Goal: Communication & Community: Answer question/provide support

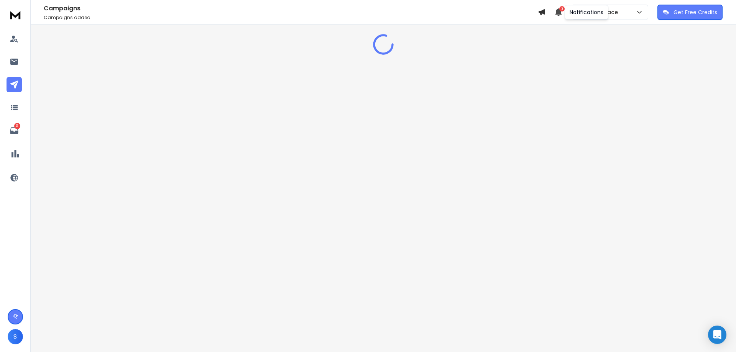
click at [562, 13] on icon at bounding box center [558, 12] width 8 height 8
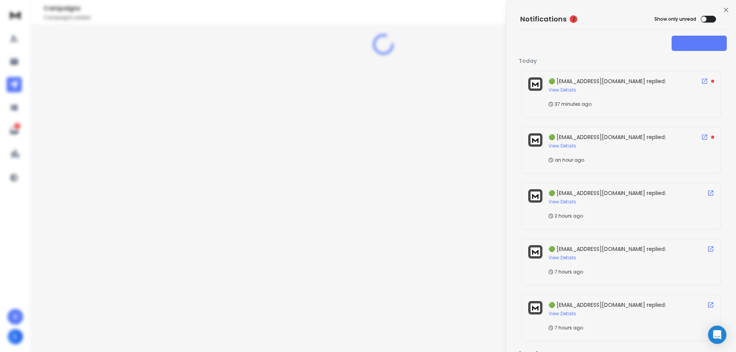
click at [691, 43] on span "Mark all as read" at bounding box center [699, 43] width 36 height 6
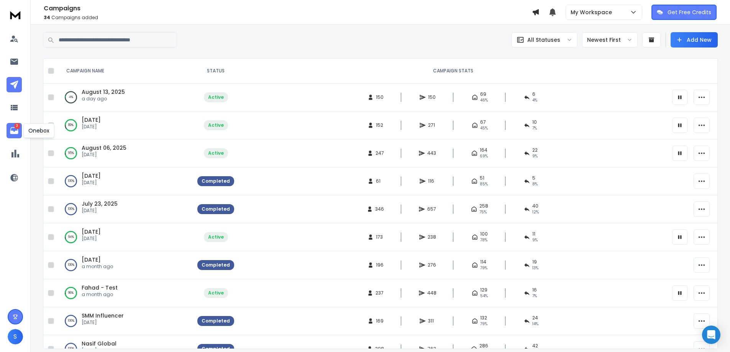
click at [16, 126] on p "3" at bounding box center [17, 126] width 6 height 6
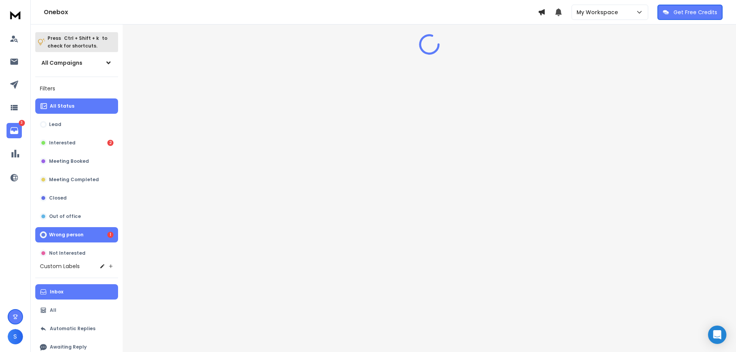
click at [75, 232] on p "Wrong person" at bounding box center [66, 235] width 34 height 6
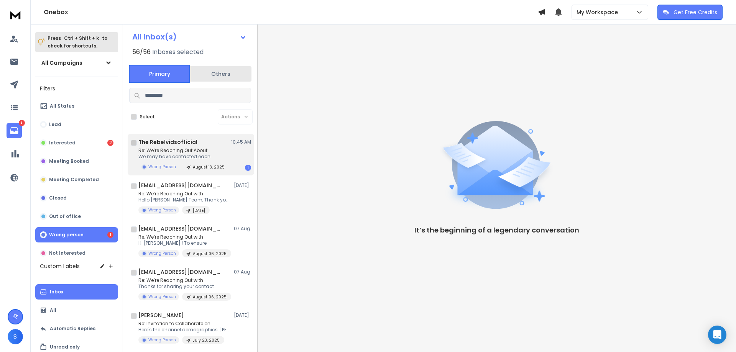
click at [196, 136] on div "The Rebelvidsofficial 10:45 AM Re: We’re Reaching Out About We may have contact…" at bounding box center [191, 155] width 126 height 42
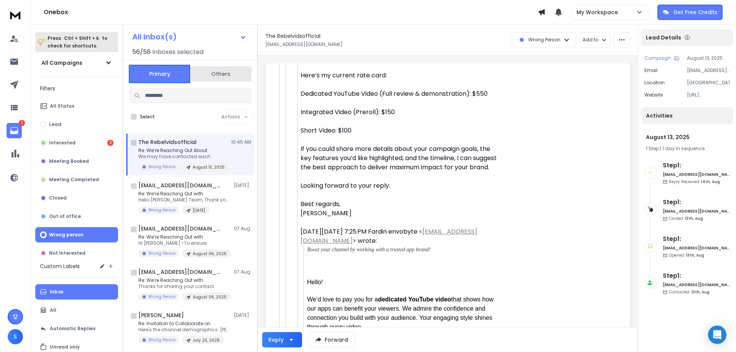
scroll to position [383, 0]
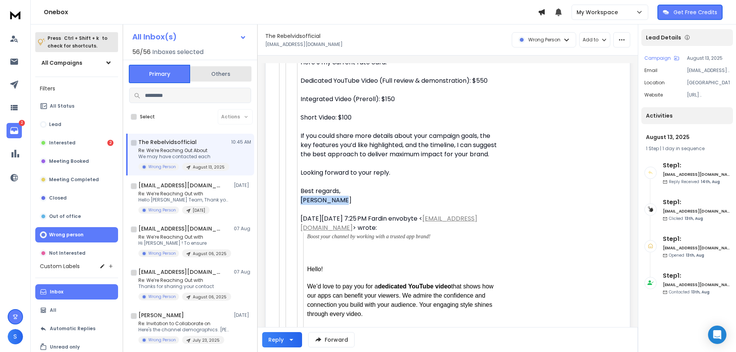
drag, startPoint x: 298, startPoint y: 220, endPoint x: 351, endPoint y: 220, distance: 53.3
click at [351, 220] on blockquote "Hi Hassan, Thank you for reaching out and considering me for this collaboration…" at bounding box center [398, 252] width 203 height 518
copy div "Gagan Gautam"
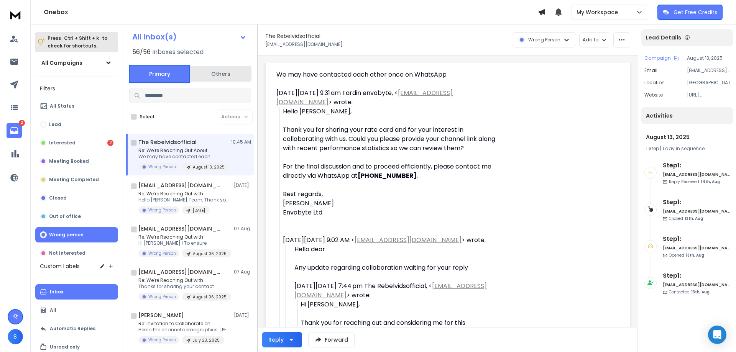
scroll to position [0, 0]
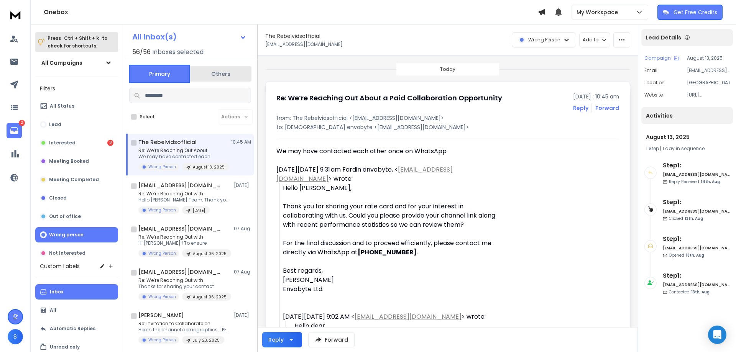
drag, startPoint x: 276, startPoint y: 155, endPoint x: 430, endPoint y: 162, distance: 153.8
copy div "We may have conta"
click at [278, 337] on div "Reply" at bounding box center [275, 340] width 15 height 8
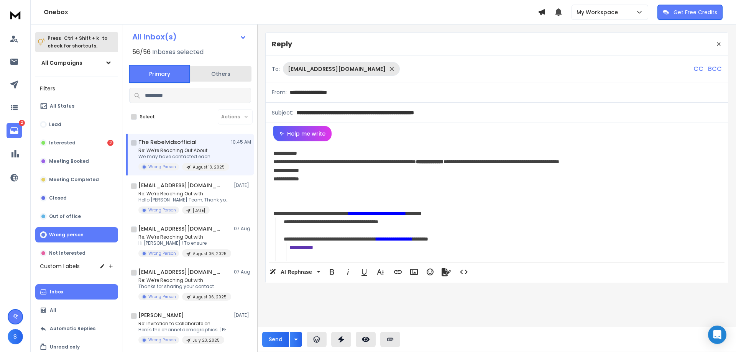
click at [310, 156] on p "**********" at bounding box center [492, 153] width 439 height 8
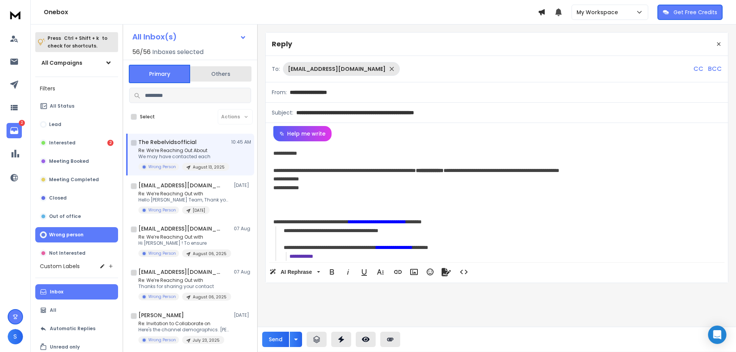
click at [402, 180] on p "**********" at bounding box center [492, 183] width 439 height 17
click at [652, 174] on p "**********" at bounding box center [492, 170] width 439 height 8
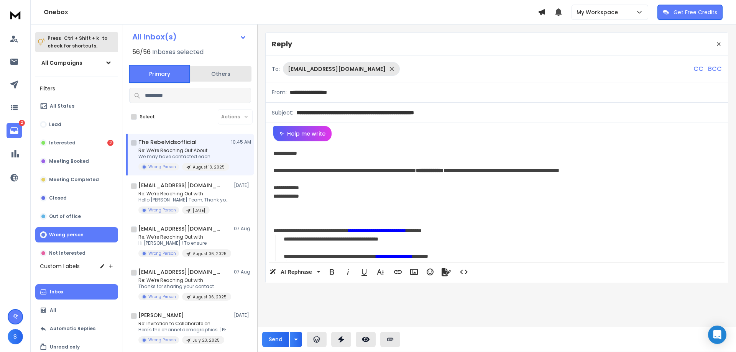
click at [271, 338] on button "Send" at bounding box center [275, 339] width 27 height 15
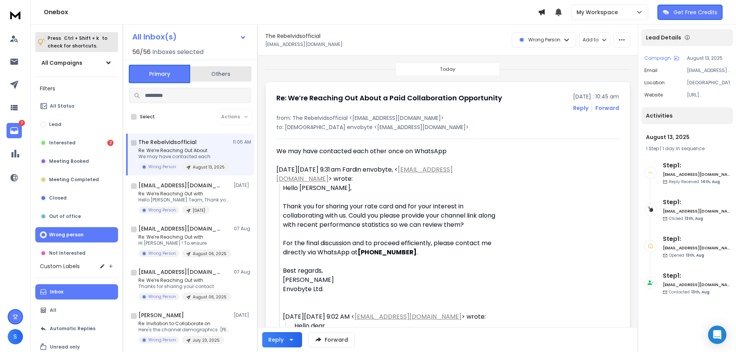
click at [194, 149] on p "Re: We’re Reaching Out About" at bounding box center [183, 151] width 91 height 6
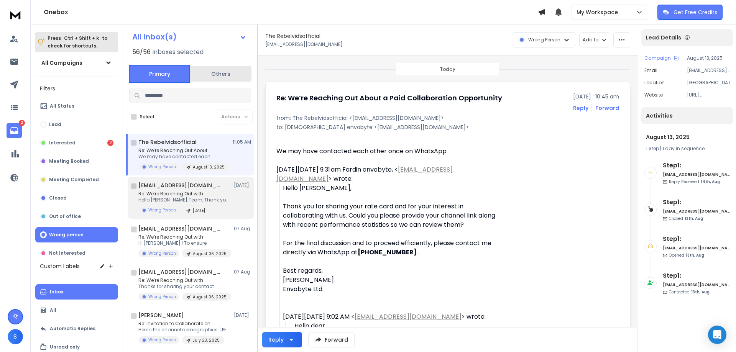
click at [187, 188] on h1 "[EMAIL_ADDRESS][DOMAIN_NAME]" at bounding box center [180, 186] width 84 height 8
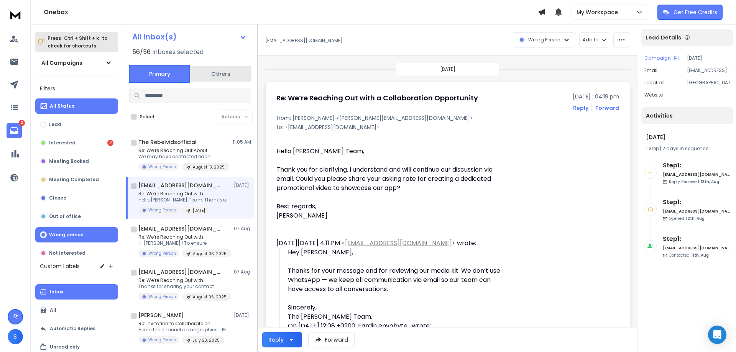
click at [79, 102] on button "All Status" at bounding box center [76, 105] width 83 height 15
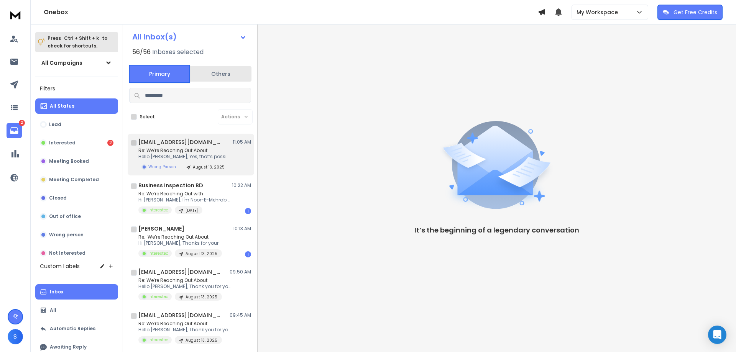
click at [206, 150] on p "Re: We’re Reaching Out About" at bounding box center [184, 151] width 92 height 6
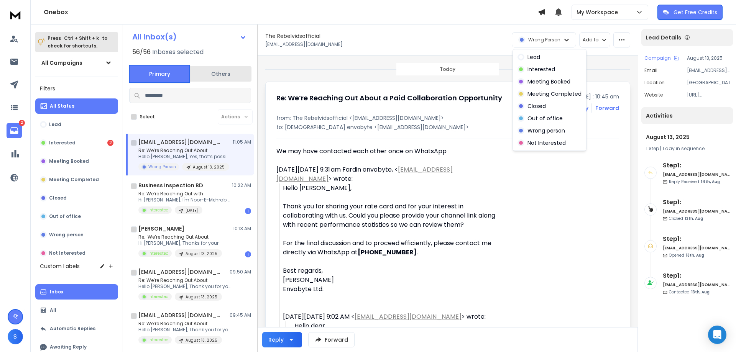
click at [551, 41] on p "Wrong Person" at bounding box center [544, 40] width 32 height 6
click at [556, 72] on div "Interested" at bounding box center [549, 69] width 70 height 12
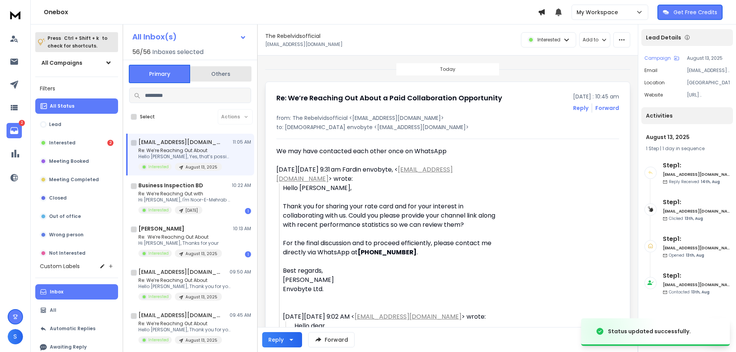
click at [520, 103] on div "Re: We’re Reaching Out About a Paid Collaboration Opportunity 14 August 2025 : …" at bounding box center [447, 103] width 343 height 20
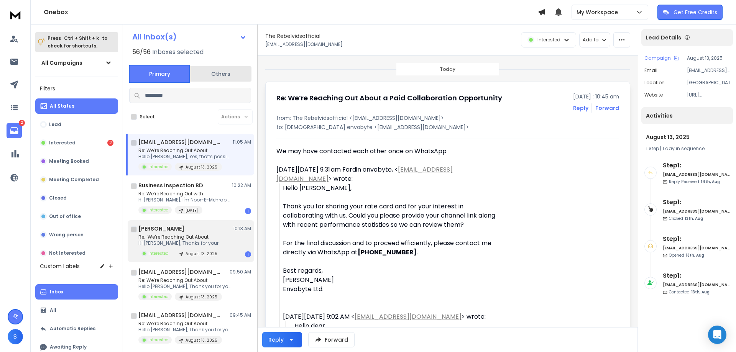
click at [174, 229] on h1 "Miguel García Baena" at bounding box center [161, 229] width 46 height 8
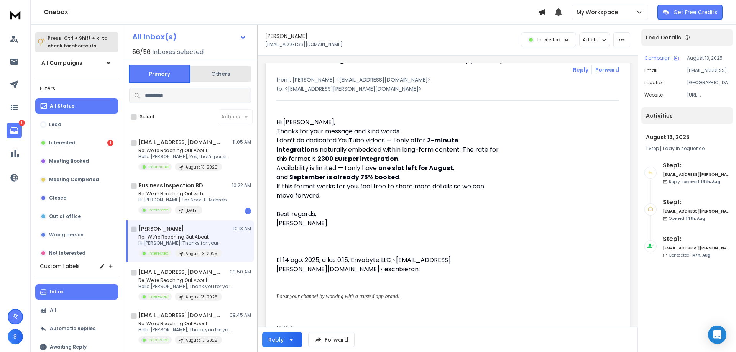
scroll to position [77, 0]
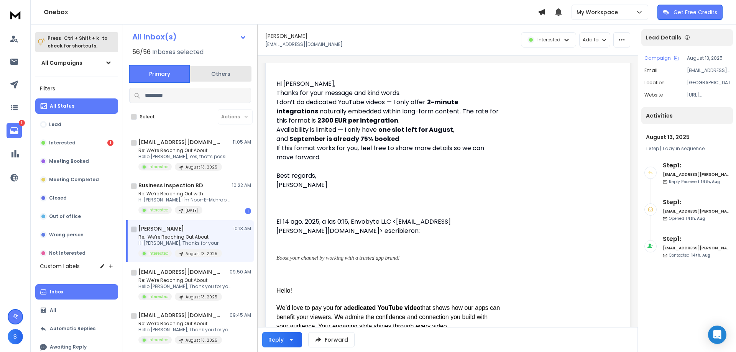
click at [693, 96] on p "https://www.youtube.com/@authorenam/videos" at bounding box center [708, 95] width 43 height 6
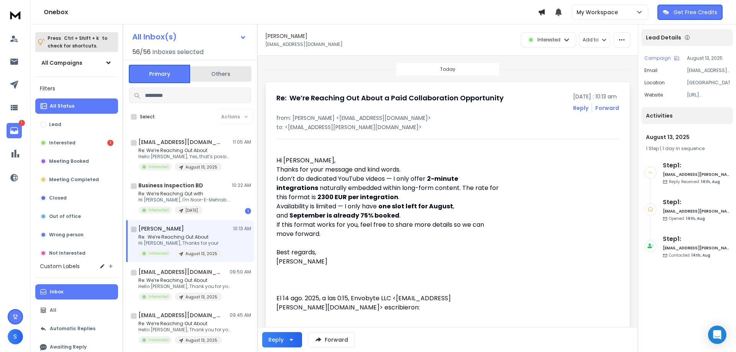
click at [703, 93] on p "https://www.youtube.com/@authorenam/videos" at bounding box center [708, 95] width 43 height 6
drag, startPoint x: 351, startPoint y: 118, endPoint x: 404, endPoint y: 115, distance: 53.0
click at [404, 115] on p "from: Miguel García Baena <lepetoi@icloud.com>" at bounding box center [447, 118] width 343 height 8
copy p "[EMAIL_ADDRESS][DOMAIN_NAME]"
click at [315, 106] on div "Re: We’re Reaching Out About a Paid Collaboration Opportunity 14 August 2025 : …" at bounding box center [447, 103] width 343 height 20
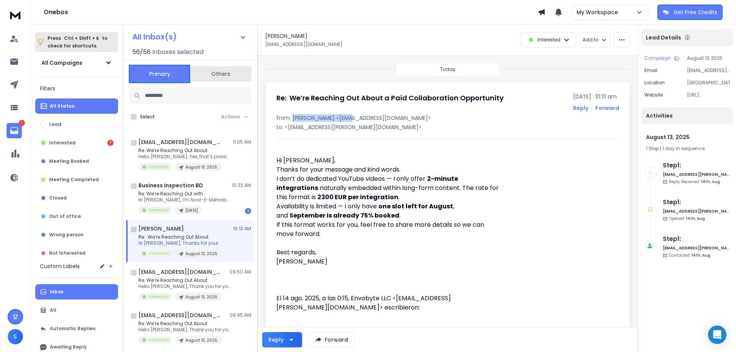
drag, startPoint x: 292, startPoint y: 117, endPoint x: 347, endPoint y: 116, distance: 54.8
click at [347, 116] on p "from: Miguel García Baena <lepetoi@icloud.com>" at bounding box center [447, 118] width 343 height 8
copy p "Miguel García Baena"
drag, startPoint x: 359, startPoint y: 197, endPoint x: 394, endPoint y: 200, distance: 35.7
click at [394, 200] on p "I don’t do dedicated YouTube videos — I only offer 2-minute integrations natura…" at bounding box center [388, 188] width 224 height 28
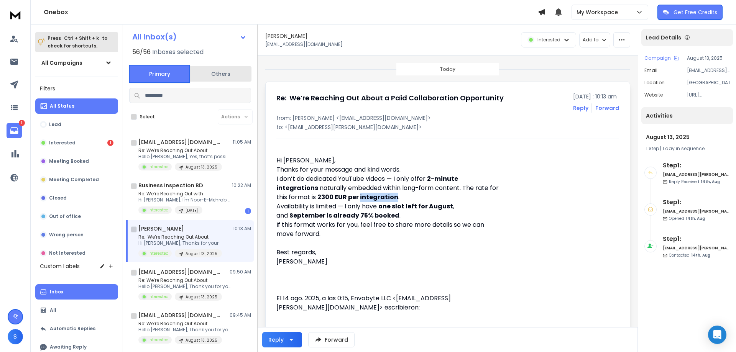
copy b "integration"
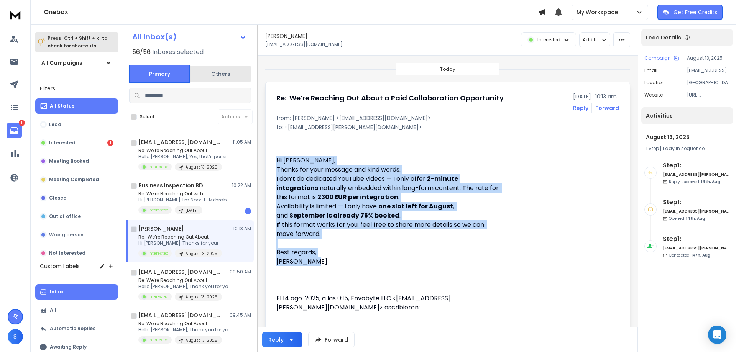
drag, startPoint x: 274, startPoint y: 157, endPoint x: 346, endPoint y: 261, distance: 126.4
click at [346, 261] on div "Re: We’re Reaching Out About a Paid Collaboration Opportunity 14 August 2025 : …" at bounding box center [447, 345] width 365 height 527
copy div "Hi Hassan, Thanks for your message and kind words. I don’t do dedicated YouTube…"
click at [275, 338] on div "Reply" at bounding box center [275, 340] width 15 height 8
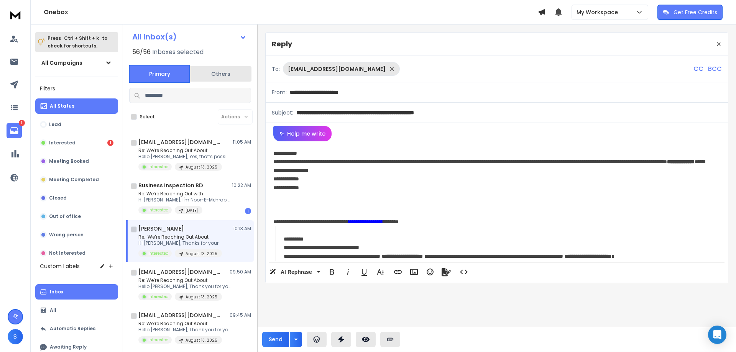
click at [315, 153] on p "**********" at bounding box center [492, 153] width 439 height 8
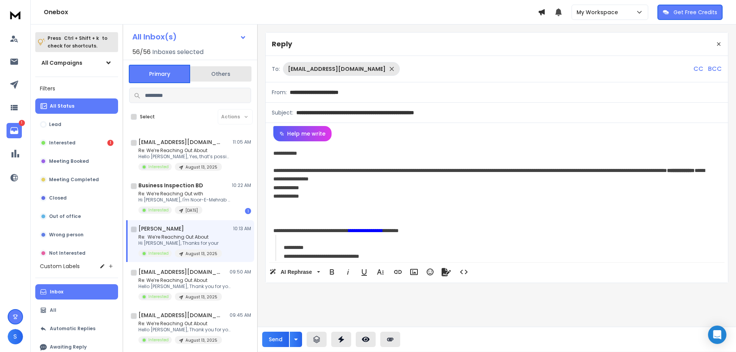
click at [466, 184] on p "**********" at bounding box center [492, 192] width 439 height 17
click at [456, 180] on p "**********" at bounding box center [492, 174] width 439 height 17
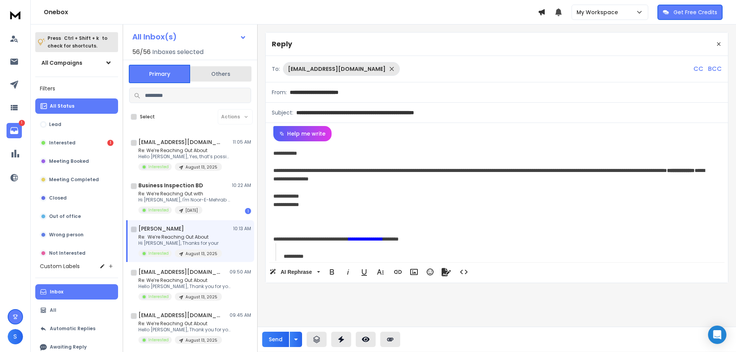
click at [275, 339] on button "Send" at bounding box center [275, 339] width 27 height 15
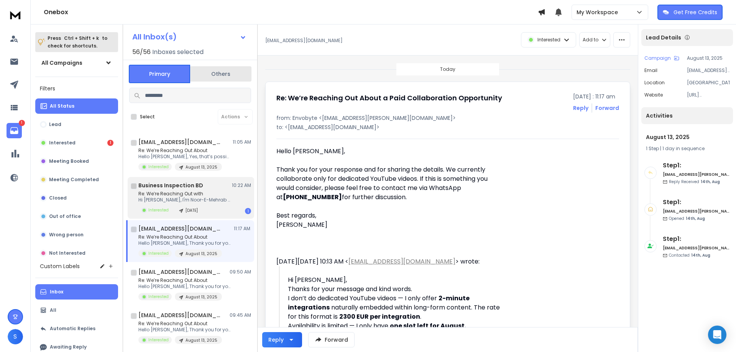
click at [190, 189] on h1 "Business Inspection BD" at bounding box center [170, 186] width 65 height 8
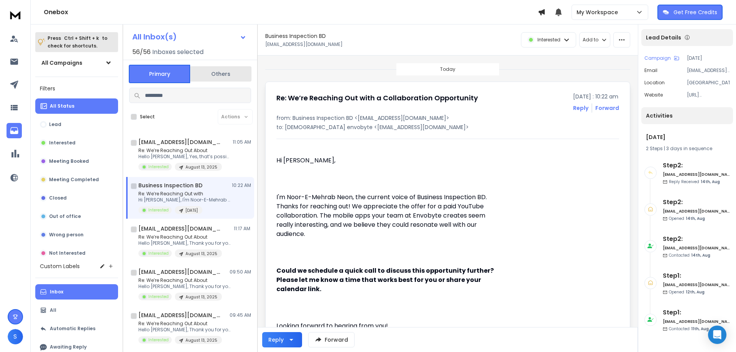
click at [300, 185] on div "Hi Hassan, I'm Noor-E-Mehrab Neon, the current voice of Business Inspection BD.…" at bounding box center [388, 243] width 224 height 193
drag, startPoint x: 418, startPoint y: 196, endPoint x: 487, endPoint y: 197, distance: 69.0
click at [487, 197] on div "I'm Noor-E-Mehrab Neon, the current voice of Business Inspection BD. Thanks for…" at bounding box center [388, 216] width 224 height 46
click at [713, 93] on p "https://www.youtube.com/@BusinessInspectionBD/videos" at bounding box center [708, 95] width 43 height 6
drag, startPoint x: 288, startPoint y: 197, endPoint x: 353, endPoint y: 195, distance: 64.4
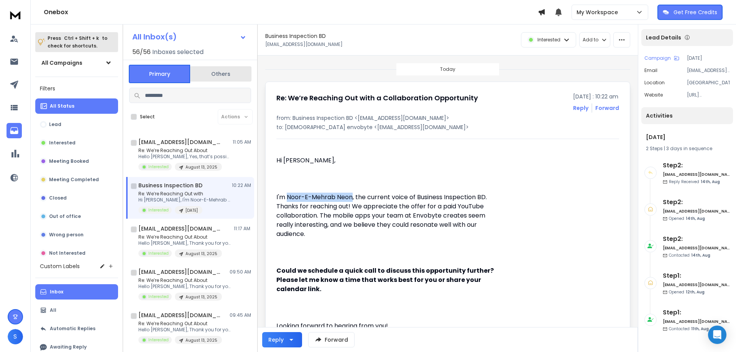
click at [353, 195] on div "I'm Noor-E-Mehrab Neon, the current voice of Business Inspection BD. Thanks for…" at bounding box center [388, 216] width 224 height 46
copy div "Noor-E-Mehrab Neon"
click at [380, 202] on div "I'm Noor-E-Mehrab Neon, the current voice of Business Inspection BD. Thanks for…" at bounding box center [388, 216] width 224 height 46
drag, startPoint x: 330, startPoint y: 207, endPoint x: 336, endPoint y: 207, distance: 5.4
click at [336, 207] on div "I'm Noor-E-Mehrab Neon, the current voice of Business Inspection BD. Thanks for…" at bounding box center [388, 216] width 224 height 46
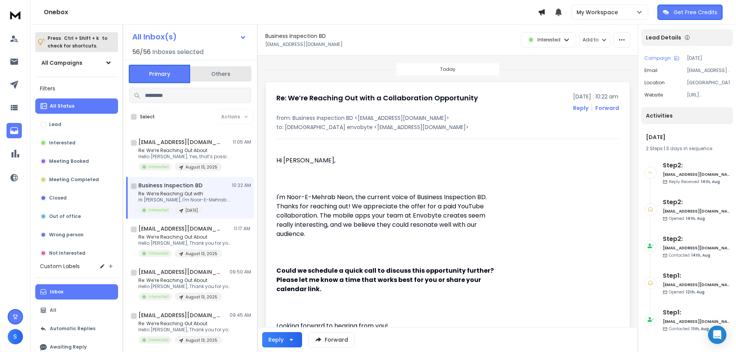
click at [387, 206] on div "I'm Noor-E-Mehrab Neon, the current voice of Business Inspection BD. Thanks for…" at bounding box center [388, 216] width 224 height 46
drag, startPoint x: 277, startPoint y: 216, endPoint x: 354, endPoint y: 217, distance: 77.0
click at [354, 217] on div "I'm Noor-E-Mehrab Neon, the current voice of Business Inspection BD. Thanks for…" at bounding box center [388, 216] width 224 height 46
click at [351, 226] on div "I'm Noor-E-Mehrab Neon, the current voice of Business Inspection BD. Thanks for…" at bounding box center [388, 216] width 224 height 46
drag, startPoint x: 294, startPoint y: 225, endPoint x: 328, endPoint y: 225, distance: 33.7
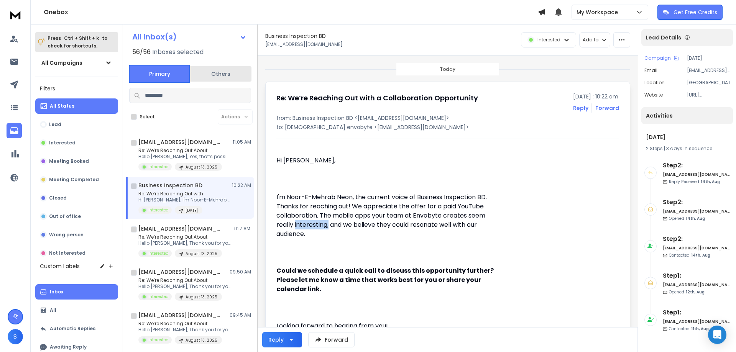
click at [328, 225] on div "I'm Noor-E-Mehrab Neon, the current voice of Business Inspection BD. Thanks for…" at bounding box center [388, 216] width 224 height 46
click at [334, 226] on div "I'm Noor-E-Mehrab Neon, the current voice of Business Inspection BD. Thanks for…" at bounding box center [388, 216] width 224 height 46
drag, startPoint x: 324, startPoint y: 233, endPoint x: 274, endPoint y: 235, distance: 50.7
drag, startPoint x: 420, startPoint y: 237, endPoint x: 357, endPoint y: 239, distance: 63.3
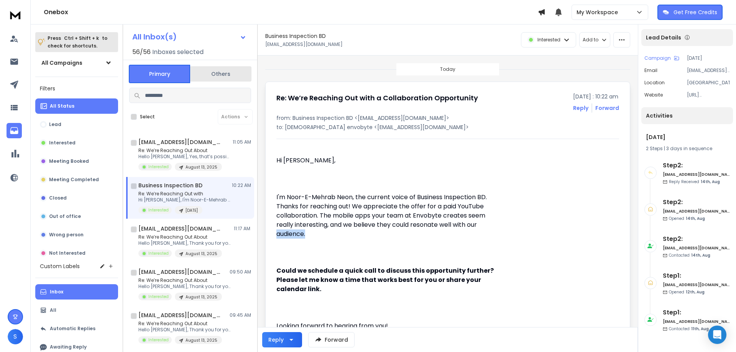
click at [420, 237] on div "I'm Noor-E-Mehrab Neon, the current voice of Business Inspection BD. Thanks for…" at bounding box center [388, 216] width 224 height 46
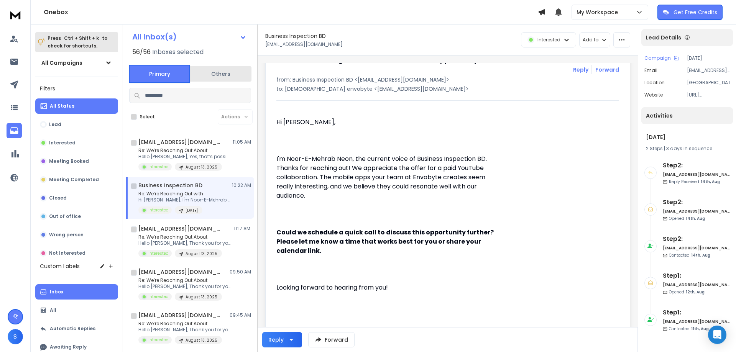
click at [355, 230] on strong "Could we schedule a quick call to discuss this opportunity further? Please let …" at bounding box center [385, 241] width 218 height 27
drag, startPoint x: 363, startPoint y: 232, endPoint x: 489, endPoint y: 230, distance: 126.1
click at [489, 230] on div "Could we schedule a quick call to discuss this opportunity further? Please let …" at bounding box center [388, 242] width 224 height 28
drag, startPoint x: 335, startPoint y: 241, endPoint x: 297, endPoint y: 242, distance: 37.6
click at [334, 241] on strong "Could we schedule a quick call to discuss this opportunity further? Please let …" at bounding box center [385, 241] width 218 height 27
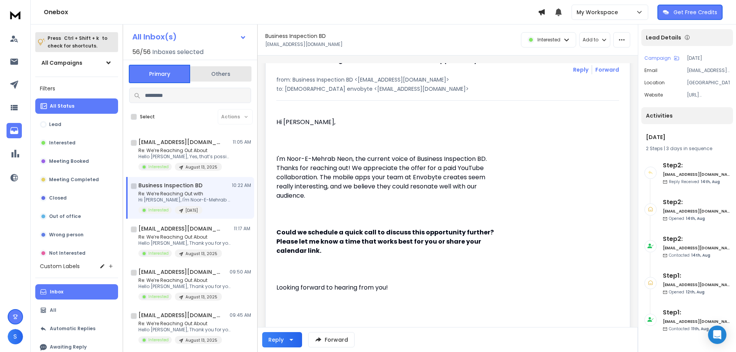
click at [278, 243] on strong "Could we schedule a quick call to discuss this opportunity further? Please let …" at bounding box center [385, 241] width 218 height 27
drag, startPoint x: 276, startPoint y: 243, endPoint x: 366, endPoint y: 239, distance: 90.1
click at [364, 250] on div "Could we schedule a quick call to discuss this opportunity further? Please let …" at bounding box center [388, 242] width 224 height 28
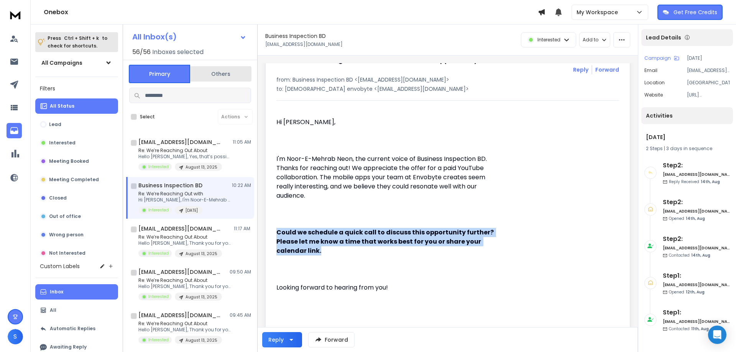
drag, startPoint x: 319, startPoint y: 251, endPoint x: 278, endPoint y: 233, distance: 44.9
click at [278, 233] on strong "Could we schedule a quick call to discuss this opportunity further? Please let …" at bounding box center [385, 241] width 218 height 27
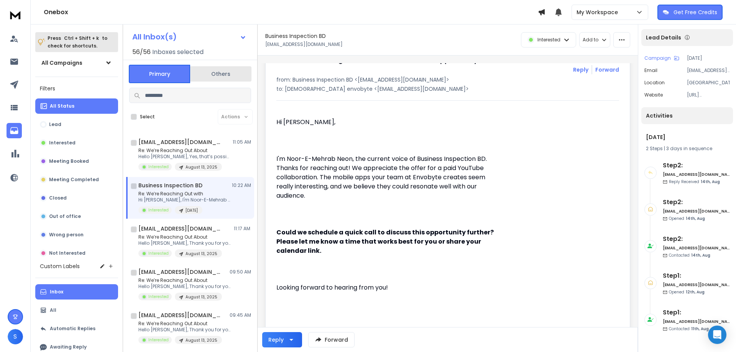
click at [451, 216] on div at bounding box center [388, 214] width 224 height 9
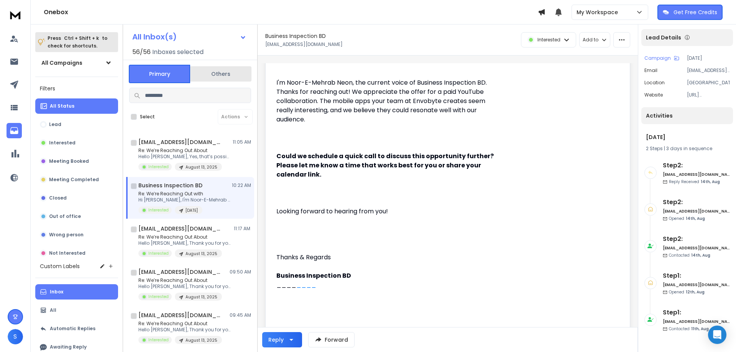
scroll to position [115, 0]
click at [374, 217] on div "Hi Hassan, I'm Noor-E-Mehrab Neon, the current voice of Business Inspection BD.…" at bounding box center [388, 128] width 224 height 193
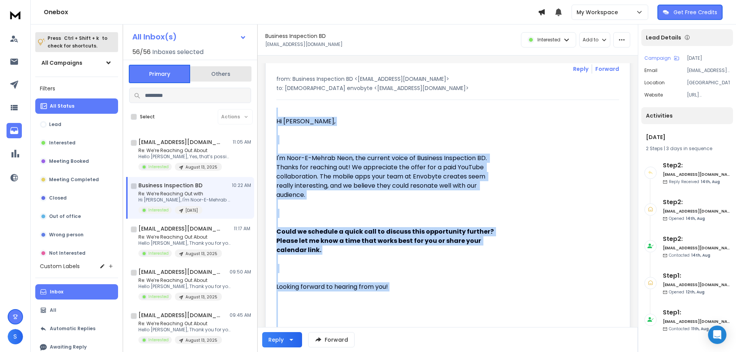
scroll to position [38, 0]
drag, startPoint x: 352, startPoint y: 240, endPoint x: 338, endPoint y: 100, distance: 141.0
copy div "Hi Hassan, I'm Noor-E-Mehrab Neon, the current voice of Business Inspection BD.…"
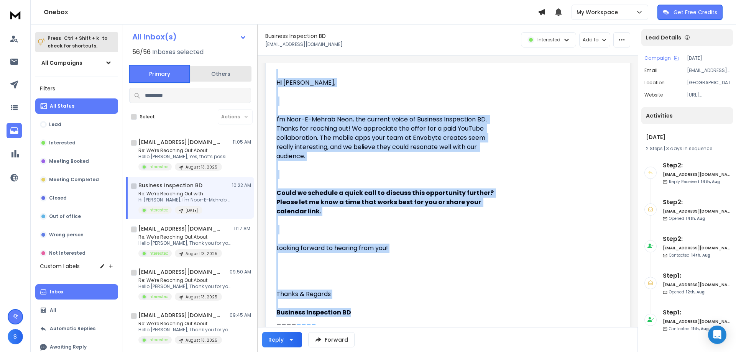
scroll to position [153, 0]
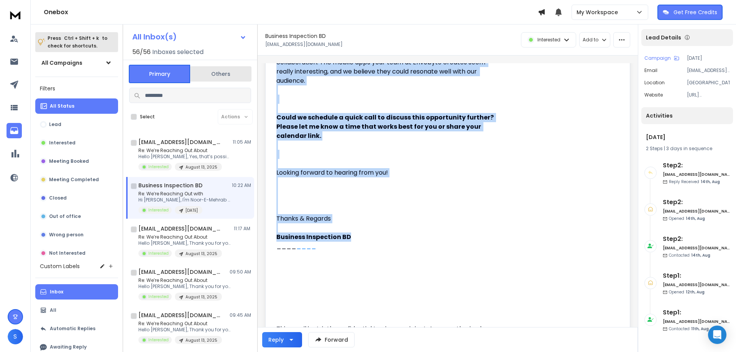
click at [280, 338] on div "Reply" at bounding box center [275, 340] width 15 height 8
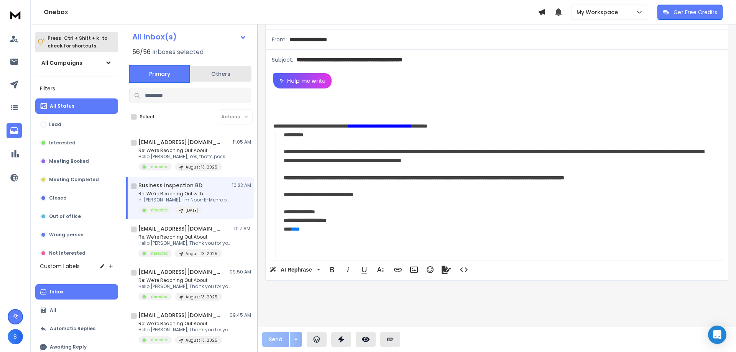
scroll to position [0, 0]
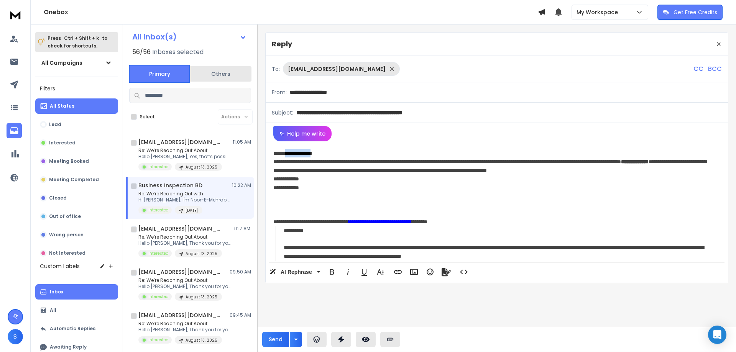
drag, startPoint x: 287, startPoint y: 153, endPoint x: 323, endPoint y: 154, distance: 36.4
click at [323, 154] on p "**********" at bounding box center [492, 153] width 439 height 8
click at [330, 272] on icon "button" at bounding box center [331, 271] width 9 height 9
click at [334, 154] on p "**********" at bounding box center [492, 153] width 439 height 8
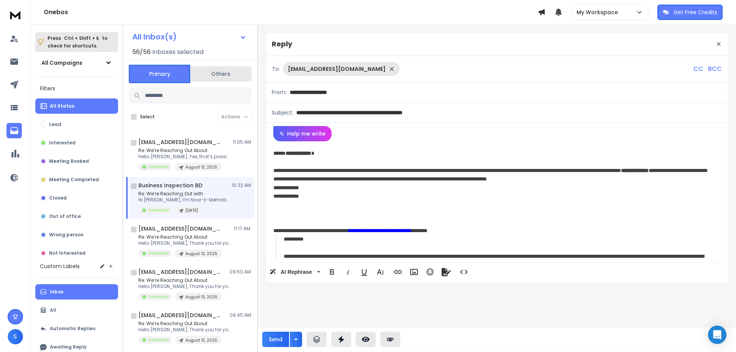
click at [0, 0] on icon at bounding box center [0, 0] width 0 height 0
drag, startPoint x: 378, startPoint y: 180, endPoint x: 410, endPoint y: 179, distance: 31.4
click at [410, 179] on p "**********" at bounding box center [492, 174] width 439 height 17
click at [386, 194] on p "**********" at bounding box center [492, 192] width 439 height 17
drag, startPoint x: 376, startPoint y: 179, endPoint x: 589, endPoint y: 183, distance: 212.7
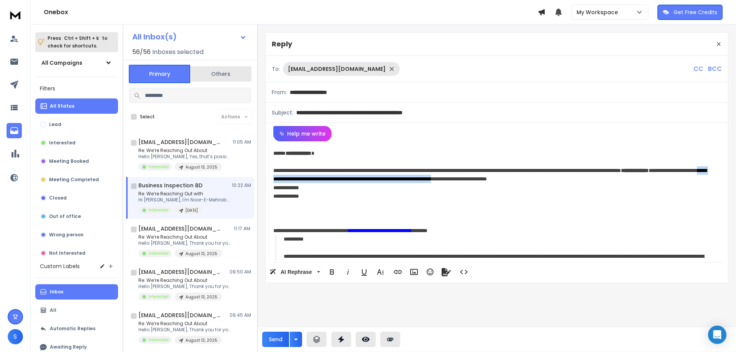
click at [598, 179] on p "**********" at bounding box center [492, 174] width 439 height 17
click at [346, 274] on icon "button" at bounding box center [347, 271] width 9 height 9
click at [563, 212] on div at bounding box center [496, 213] width 447 height 8
click at [0, 0] on span "**********" at bounding box center [0, 0] width 0 height 0
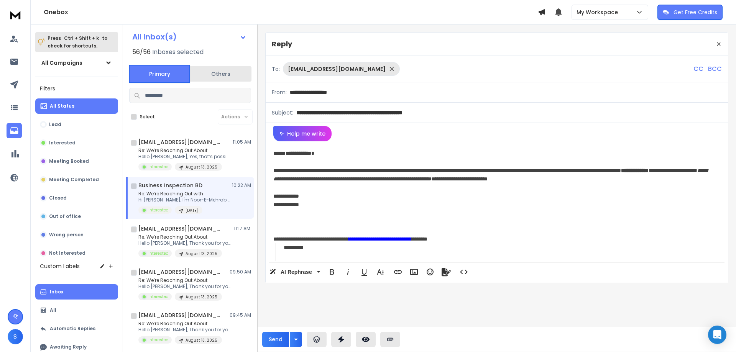
click at [318, 205] on p "**********" at bounding box center [492, 200] width 439 height 17
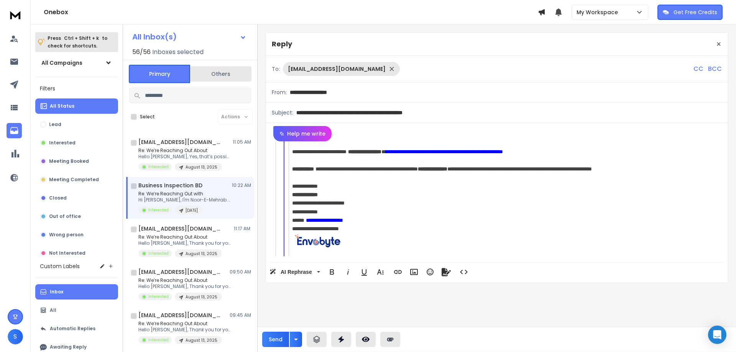
scroll to position [609, 0]
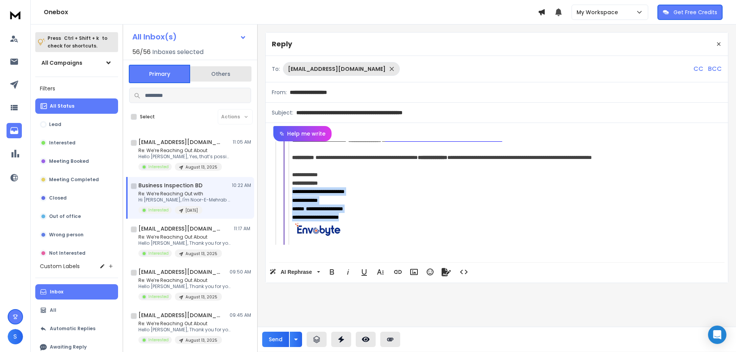
drag, startPoint x: 291, startPoint y: 193, endPoint x: 363, endPoint y: 215, distance: 75.5
click at [363, 215] on div "**********" at bounding box center [502, 196] width 421 height 51
copy div "**********"
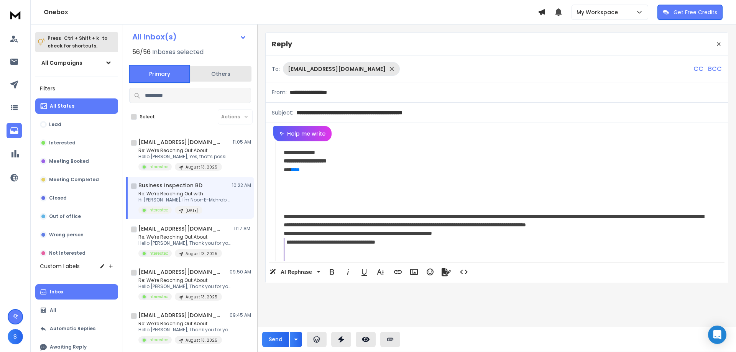
scroll to position [0, 0]
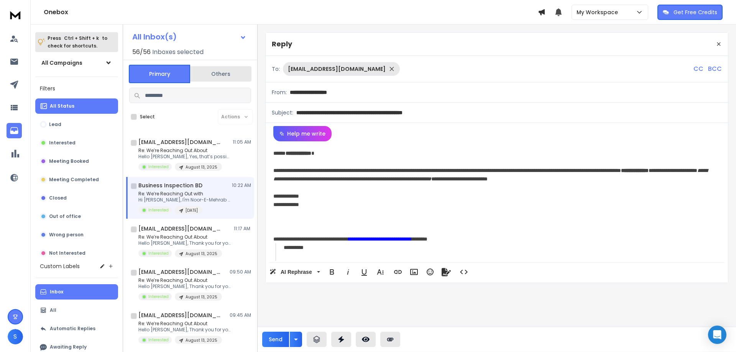
click at [289, 214] on div at bounding box center [495, 213] width 445 height 8
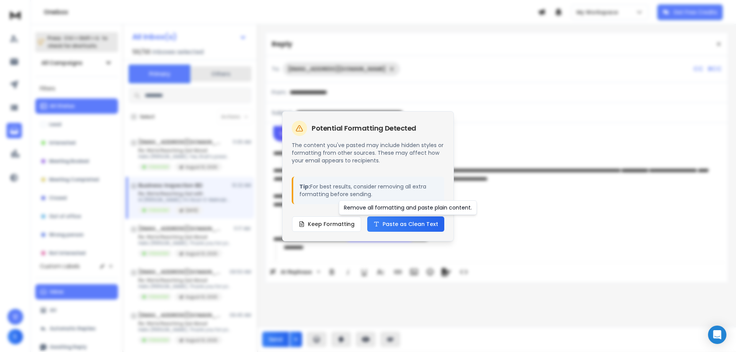
click at [392, 222] on button "Paste as Clean Text" at bounding box center [405, 224] width 77 height 15
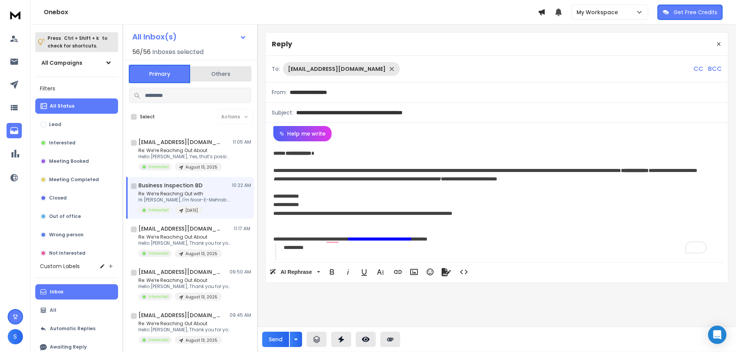
click at [341, 214] on div "**********" at bounding box center [489, 213] width 433 height 8
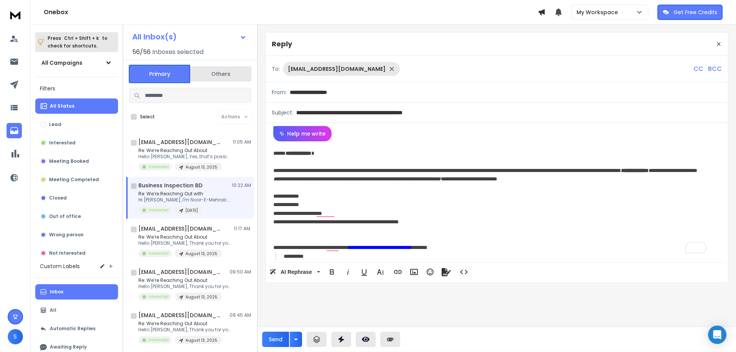
click at [307, 221] on div "**********" at bounding box center [489, 222] width 433 height 8
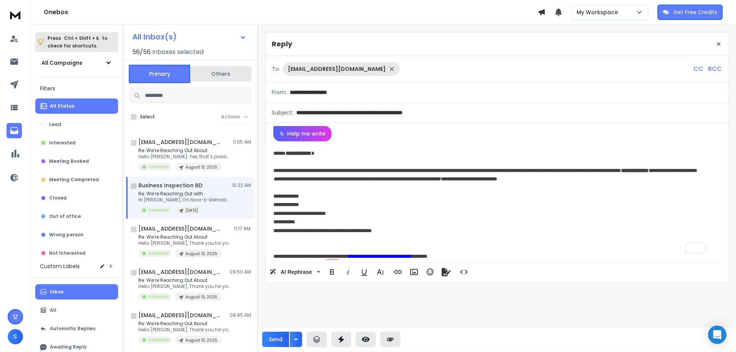
click at [344, 230] on div "**********" at bounding box center [489, 230] width 433 height 8
click at [340, 231] on div "**********" at bounding box center [489, 230] width 433 height 8
click at [418, 236] on div "**********" at bounding box center [489, 239] width 433 height 8
click at [325, 238] on div "**********" at bounding box center [489, 239] width 433 height 8
click at [355, 238] on div "**********" at bounding box center [489, 239] width 433 height 8
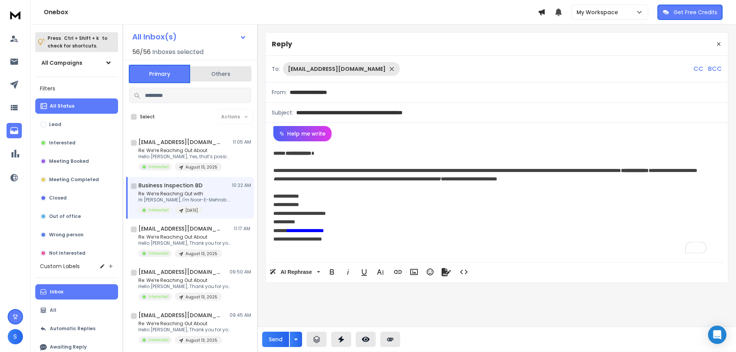
click at [519, 229] on div "**********" at bounding box center [489, 230] width 433 height 8
click at [367, 192] on p "**********" at bounding box center [489, 200] width 433 height 17
click at [322, 221] on div "**********" at bounding box center [489, 222] width 433 height 8
click at [474, 235] on div "**********" at bounding box center [489, 239] width 433 height 8
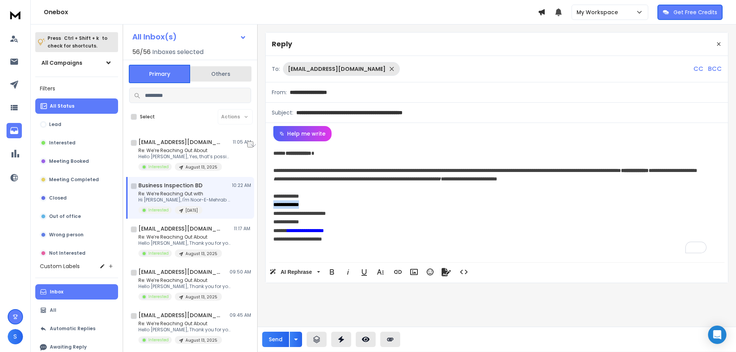
drag, startPoint x: 272, startPoint y: 205, endPoint x: 316, endPoint y: 207, distance: 43.4
click at [316, 207] on div "**********" at bounding box center [493, 201] width 454 height 120
click at [331, 270] on icon "button" at bounding box center [332, 271] width 4 height 5
click at [425, 202] on p "**********" at bounding box center [489, 200] width 433 height 17
click at [276, 338] on button "Send" at bounding box center [275, 339] width 27 height 15
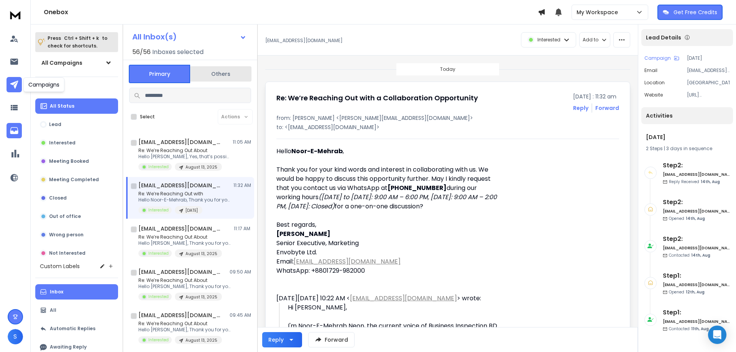
click at [18, 77] on link at bounding box center [14, 84] width 15 height 15
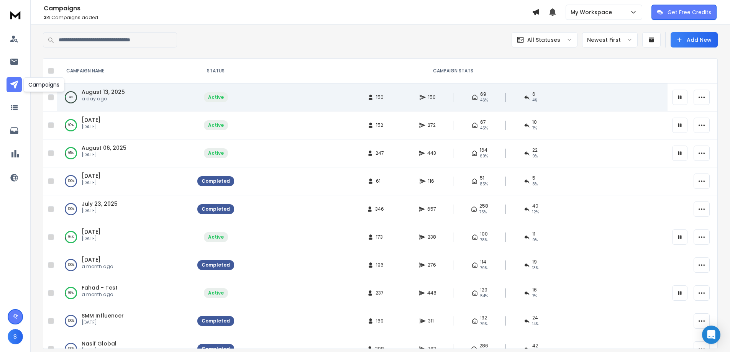
click at [445, 92] on div "150 150 69 46 % 6 4 %" at bounding box center [454, 97] width 192 height 12
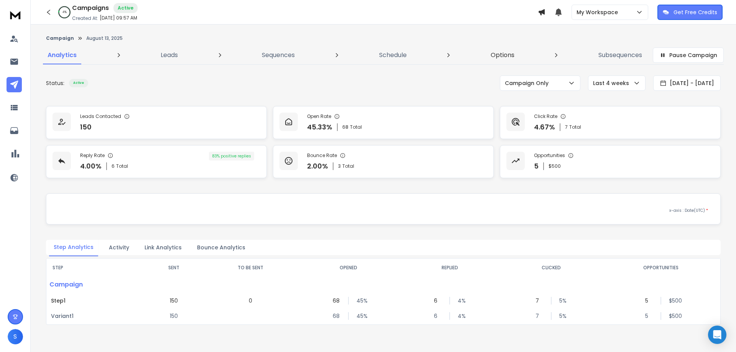
click at [496, 55] on p "Options" at bounding box center [502, 55] width 24 height 9
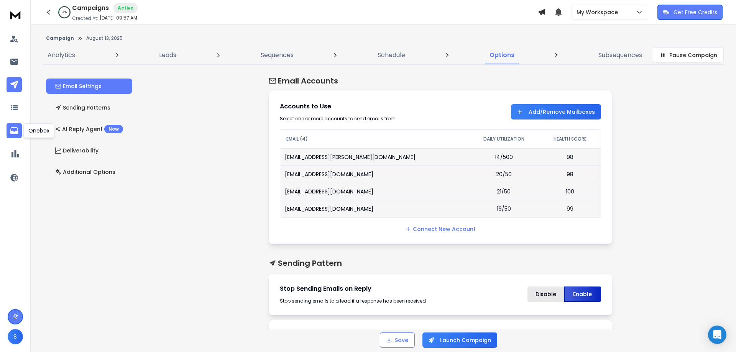
click at [15, 129] on icon at bounding box center [14, 130] width 9 height 9
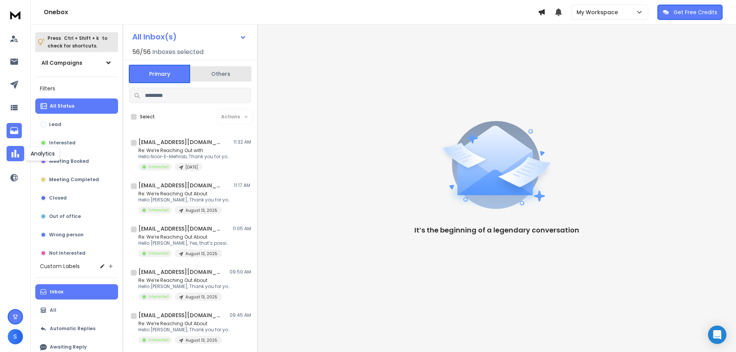
click at [21, 153] on icon at bounding box center [15, 153] width 11 height 11
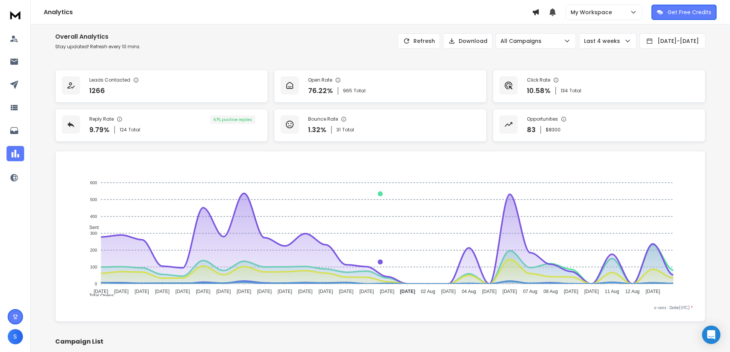
click at [151, 45] on div "Overall Analytics Stay updated! Refresh every 10 mins. Refresh Download All Cam…" at bounding box center [380, 41] width 650 height 18
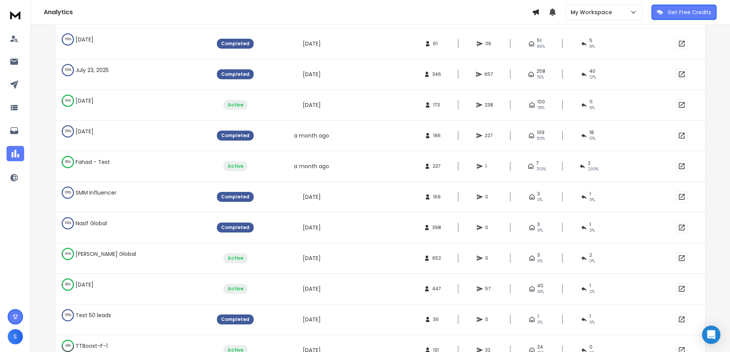
scroll to position [295, 0]
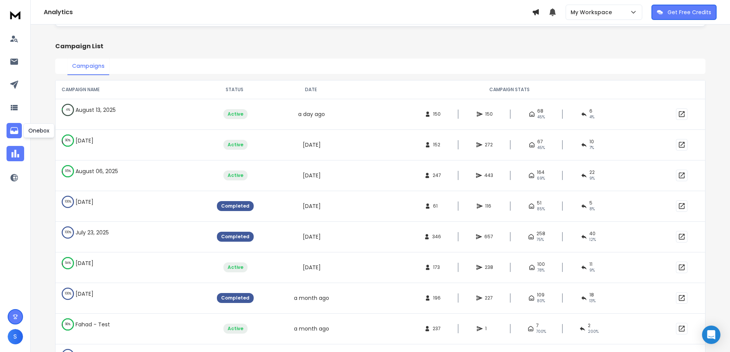
click at [18, 135] on icon at bounding box center [14, 130] width 9 height 9
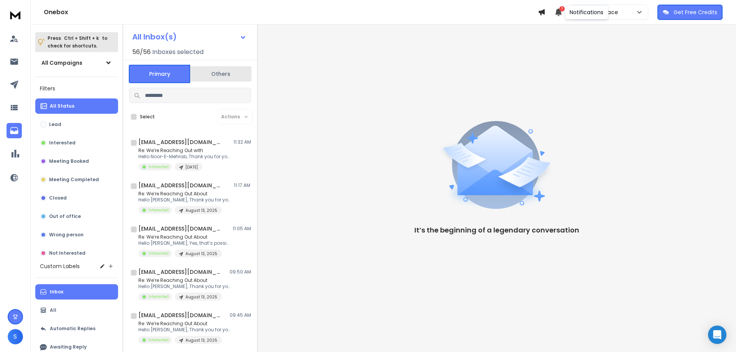
click at [559, 12] on icon at bounding box center [558, 12] width 7 height 8
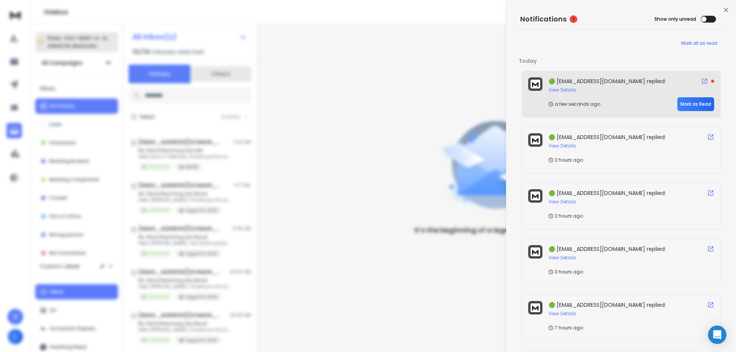
click at [702, 83] on icon at bounding box center [704, 81] width 7 height 7
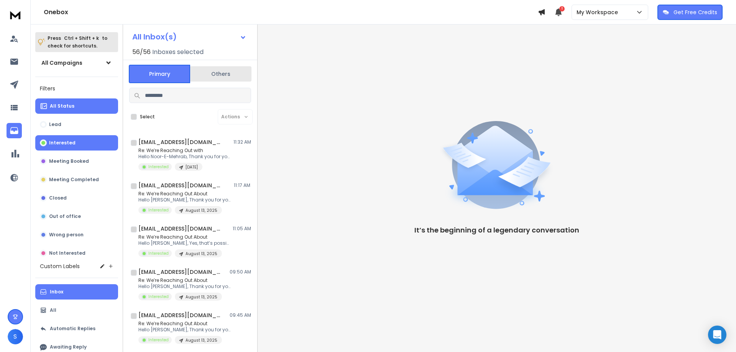
click at [82, 108] on button "All Status" at bounding box center [76, 105] width 83 height 15
click at [557, 2] on div "Onebox 1 My Workspace Get Free Credits" at bounding box center [368, 12] width 736 height 25
click at [558, 10] on icon at bounding box center [558, 12] width 7 height 8
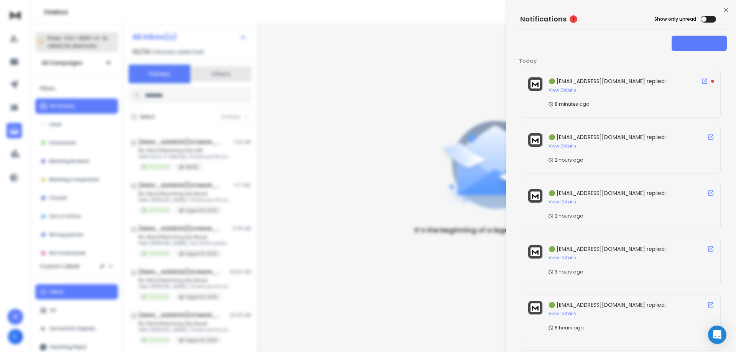
click at [695, 44] on span "Mark all as read" at bounding box center [699, 43] width 36 height 6
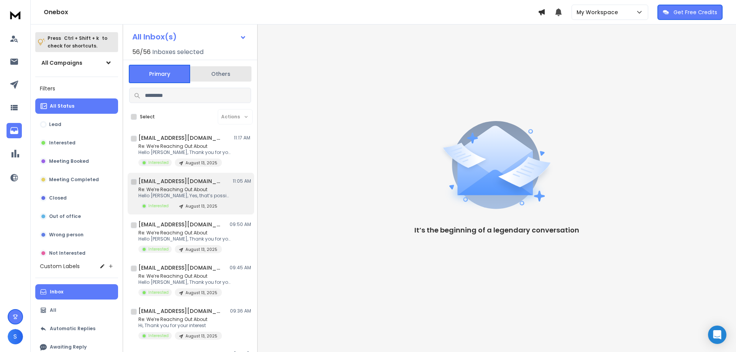
scroll to position [77, 0]
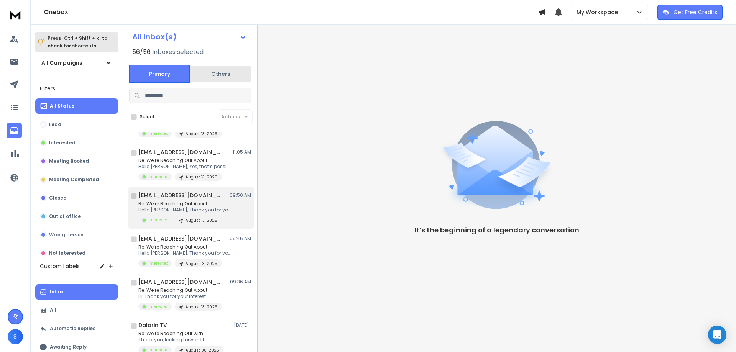
click at [203, 197] on h1 "[EMAIL_ADDRESS][DOMAIN_NAME]" at bounding box center [180, 196] width 84 height 8
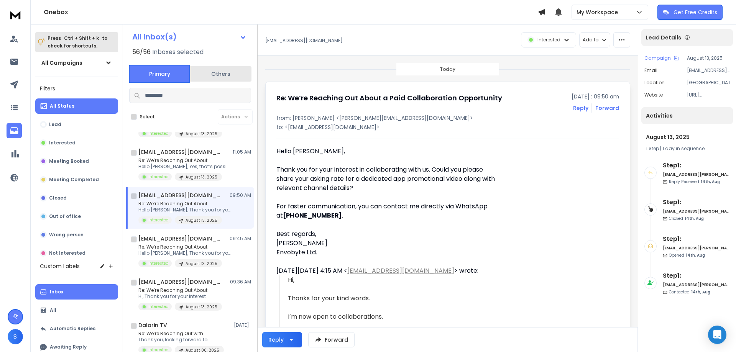
click at [678, 116] on div "Activities" at bounding box center [687, 115] width 92 height 17
click at [659, 117] on div "Activities" at bounding box center [687, 115] width 92 height 17
click at [687, 82] on p "[GEOGRAPHIC_DATA]" at bounding box center [708, 83] width 43 height 6
click at [692, 55] on div "Campaign August 13, 2025 Email alfa@appsclavitud.com location Spain website htt…" at bounding box center [687, 76] width 92 height 61
click at [692, 57] on p "August 13, 2025" at bounding box center [708, 58] width 43 height 6
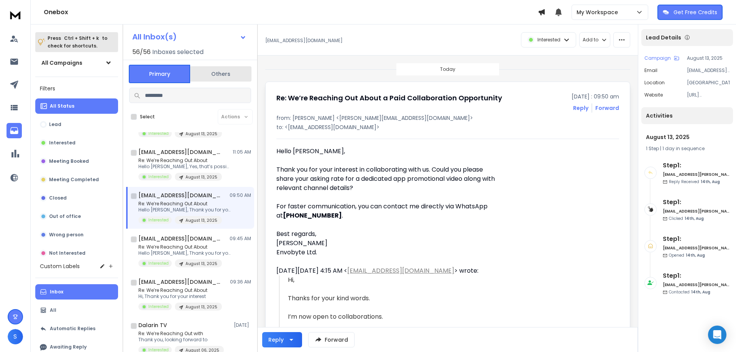
click at [692, 57] on p "August 13, 2025" at bounding box center [708, 58] width 43 height 6
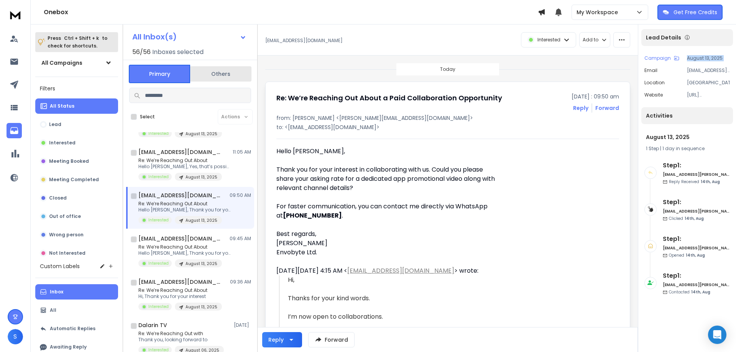
click at [692, 57] on p "August 13, 2025" at bounding box center [708, 58] width 43 height 6
click at [697, 70] on p "[EMAIL_ADDRESS][DOMAIN_NAME]" at bounding box center [708, 70] width 43 height 6
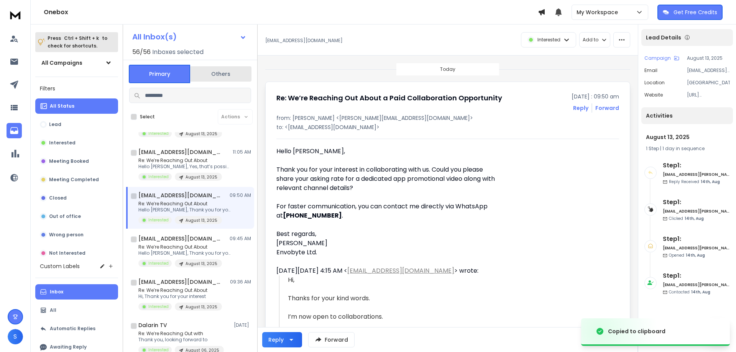
click at [694, 82] on p "Spain" at bounding box center [708, 83] width 43 height 6
click at [692, 93] on p "https://www.youtube.com/@BaiJavier/videos" at bounding box center [708, 95] width 43 height 6
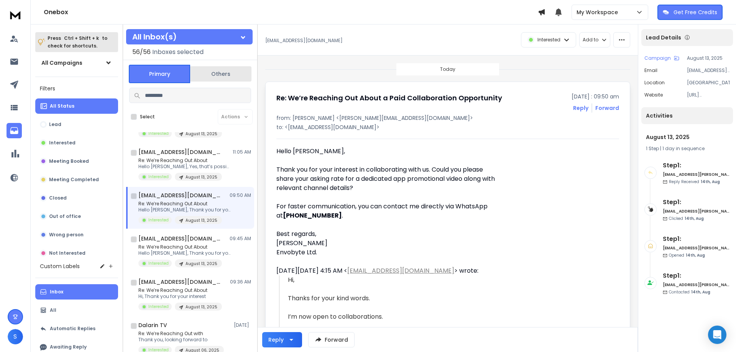
click at [214, 38] on button "All Inbox(s)" at bounding box center [189, 36] width 126 height 15
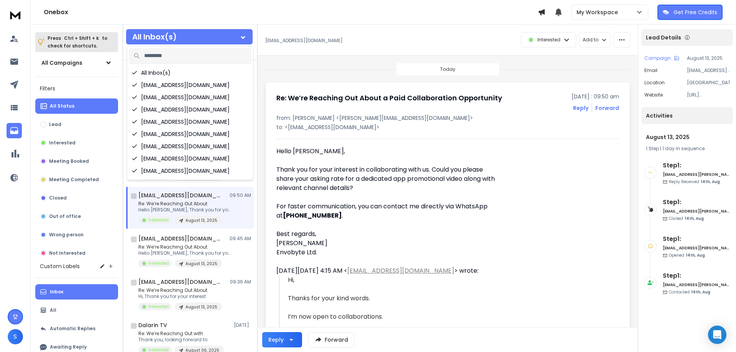
click at [214, 38] on button "All Inbox(s)" at bounding box center [189, 36] width 126 height 15
click at [210, 14] on h1 "Onebox" at bounding box center [291, 12] width 494 height 9
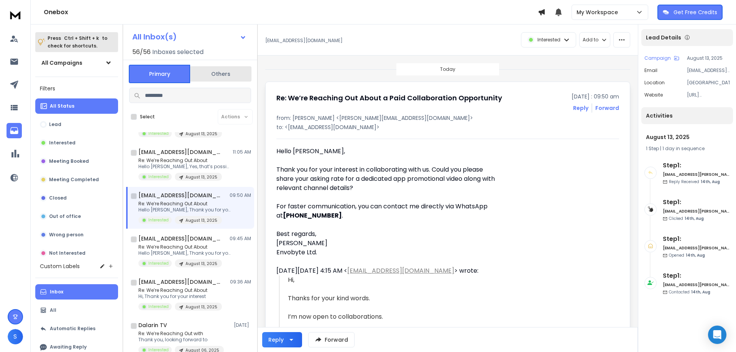
click at [222, 12] on h1 "Onebox" at bounding box center [291, 12] width 494 height 9
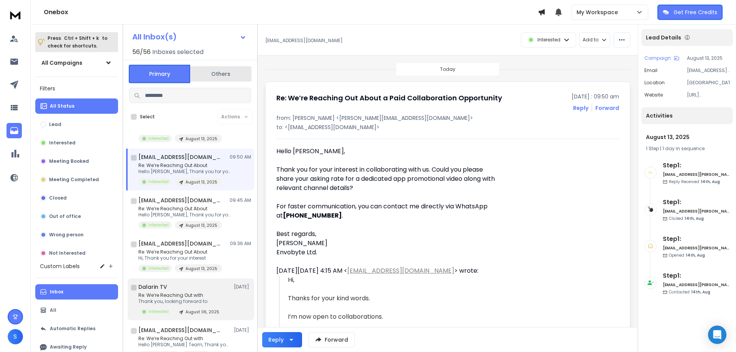
scroll to position [0, 0]
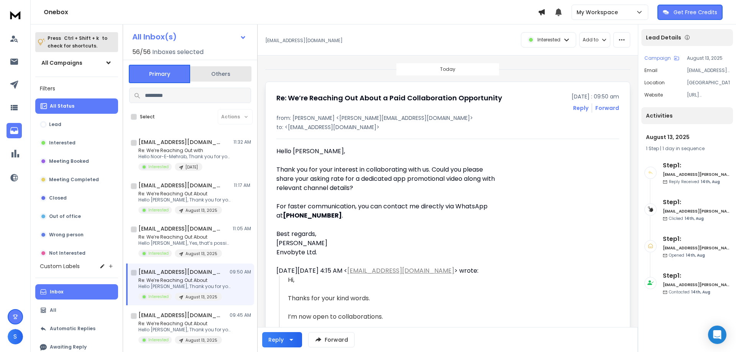
click at [168, 280] on p "Re: We’re Reaching Out About" at bounding box center [184, 280] width 92 height 6
click at [18, 86] on icon at bounding box center [14, 84] width 9 height 9
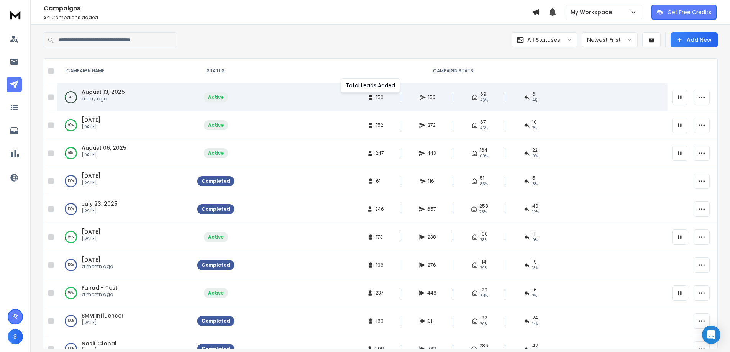
click at [367, 97] on icon at bounding box center [370, 97] width 6 height 6
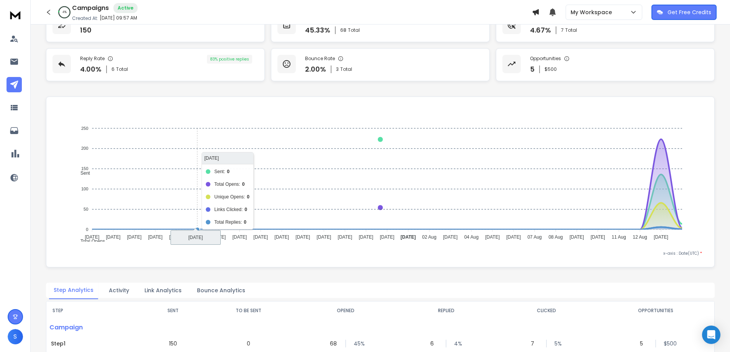
scroll to position [126, 0]
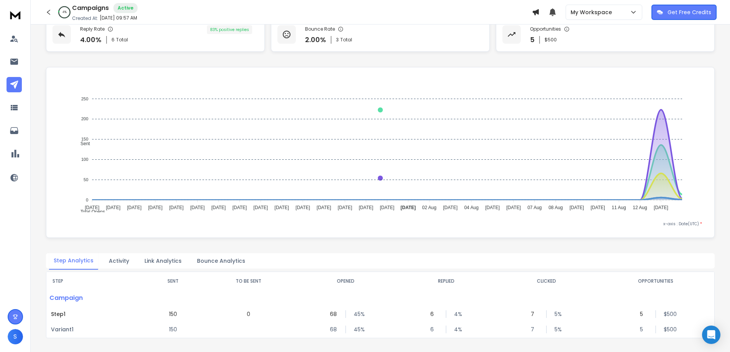
click at [162, 257] on button "Link Analytics" at bounding box center [163, 261] width 46 height 17
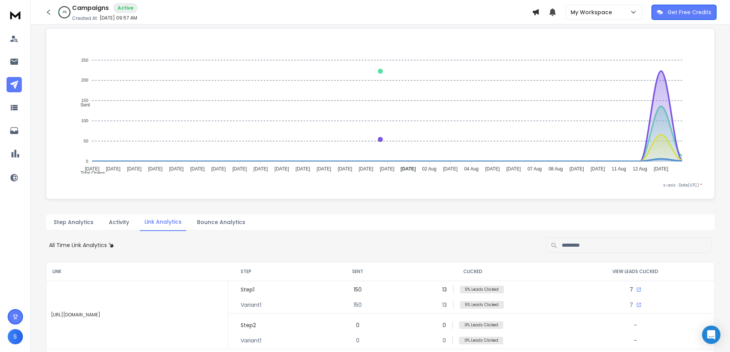
scroll to position [191, 0]
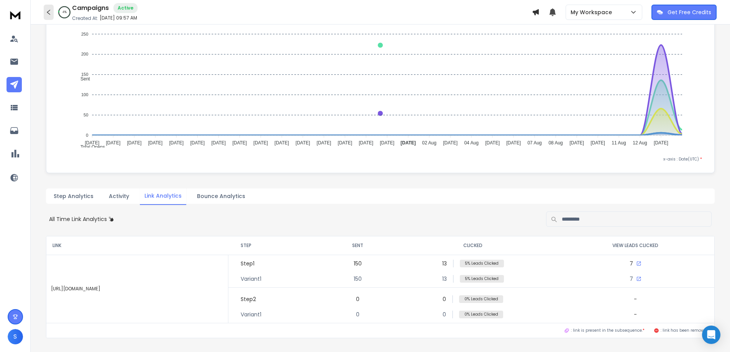
click at [47, 10] on icon at bounding box center [48, 12] width 7 height 7
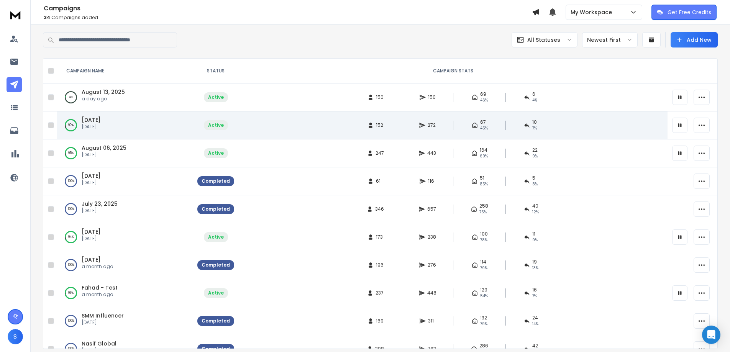
click at [395, 118] on td "152 272 67 45 % 10 7 %" at bounding box center [453, 126] width 429 height 28
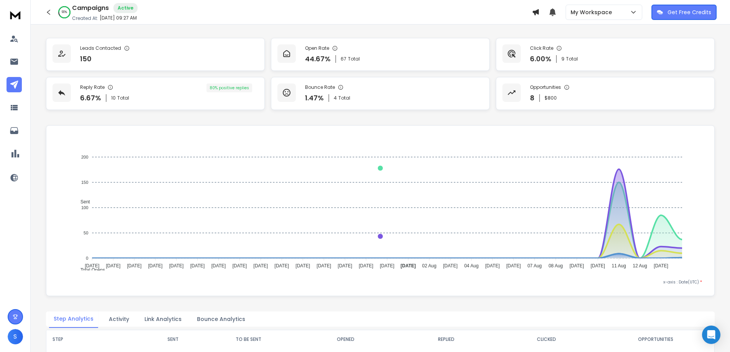
scroll to position [159, 0]
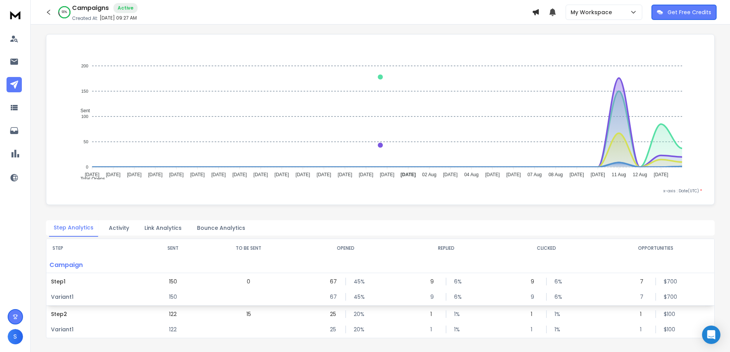
click at [154, 229] on button "Link Analytics" at bounding box center [163, 228] width 46 height 17
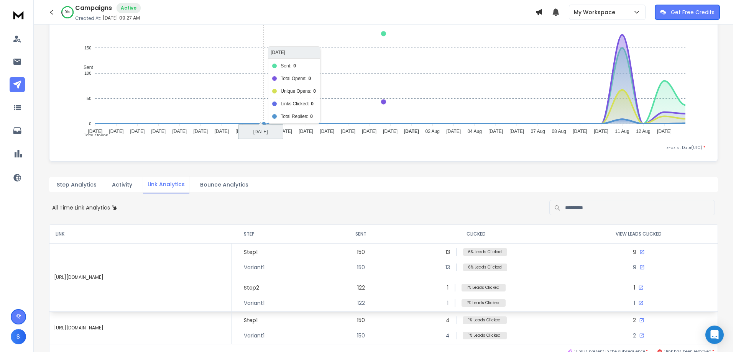
scroll to position [224, 0]
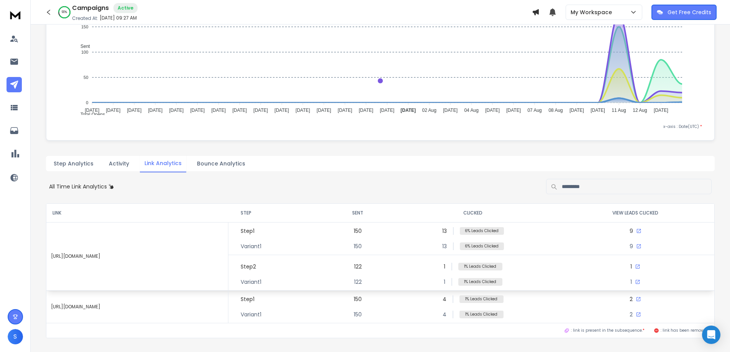
click at [551, 217] on th "CLICKED" at bounding box center [473, 213] width 167 height 18
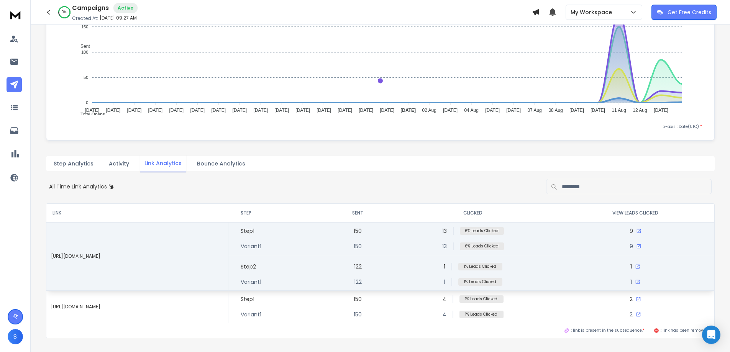
click at [123, 258] on p "[URL][DOMAIN_NAME]" at bounding box center [137, 256] width 172 height 6
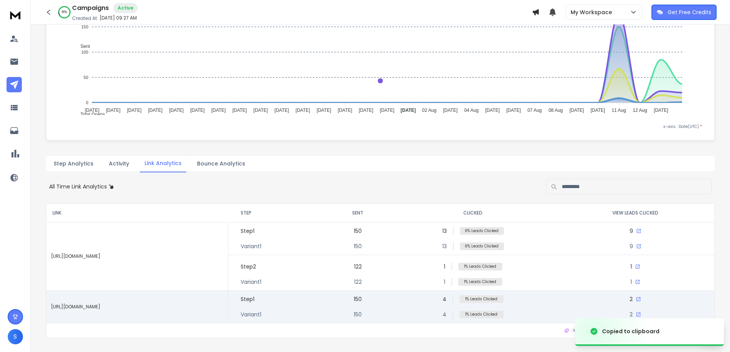
click at [101, 307] on p "[URL][DOMAIN_NAME]" at bounding box center [137, 307] width 172 height 6
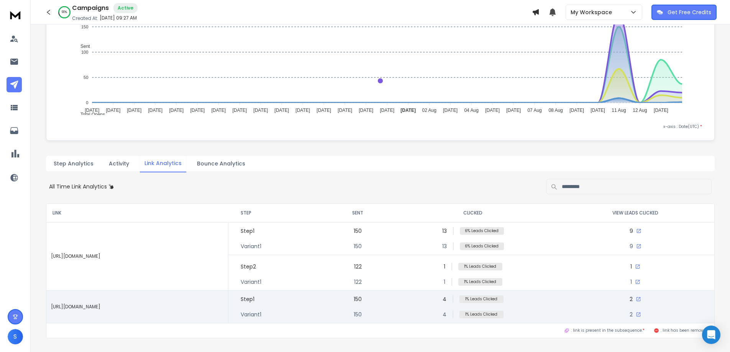
click at [623, 303] on div "2 2" at bounding box center [635, 306] width 158 height 23
click at [640, 300] on icon at bounding box center [638, 299] width 5 height 5
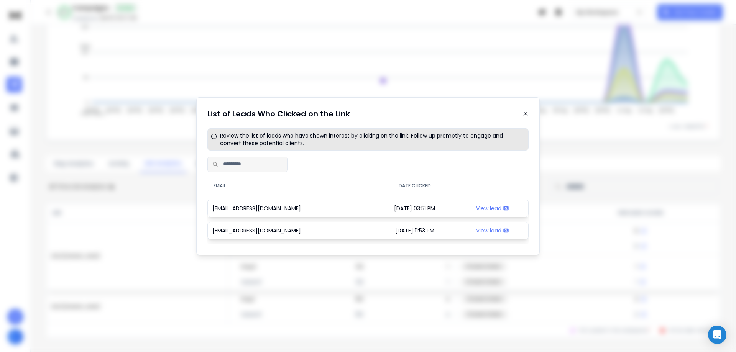
click at [521, 116] on div "List of Leads Who Clicked on the Link" at bounding box center [367, 113] width 321 height 11
click at [527, 113] on icon at bounding box center [525, 114] width 6 height 6
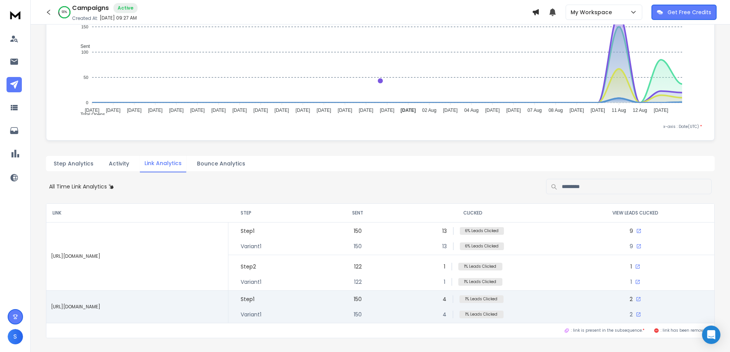
click at [637, 314] on icon at bounding box center [638, 314] width 5 height 5
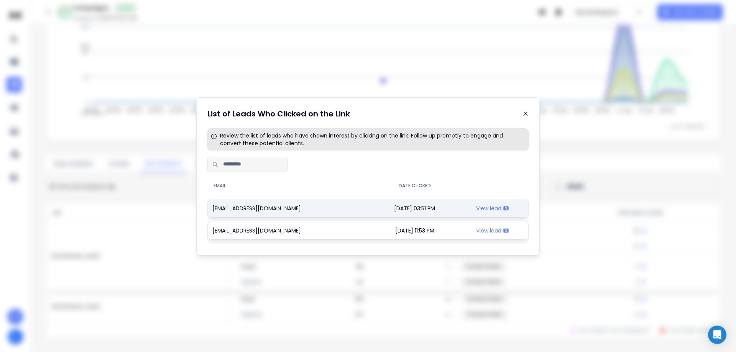
click at [495, 212] on td "View lead" at bounding box center [493, 209] width 72 height 18
click at [493, 209] on div "View lead" at bounding box center [492, 209] width 62 height 8
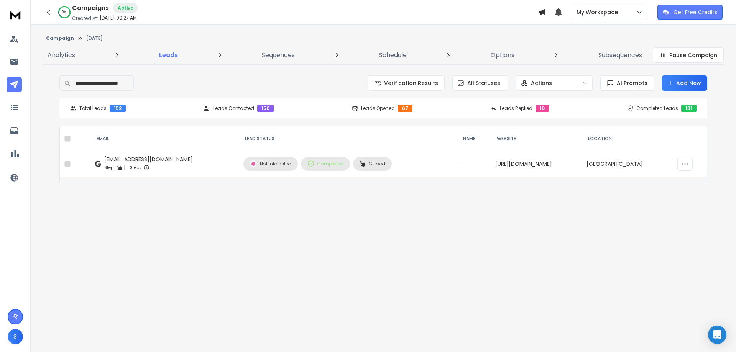
click at [267, 149] on th "LEAD STATUS" at bounding box center [348, 138] width 218 height 25
click at [262, 159] on div "Not Interested" at bounding box center [270, 164] width 54 height 14
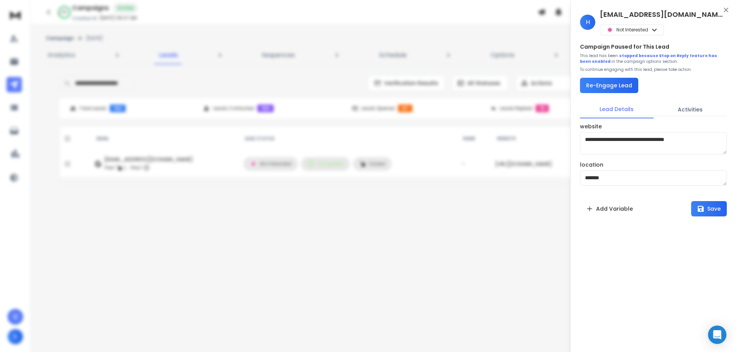
click at [692, 104] on button "Activities" at bounding box center [690, 109] width 74 height 17
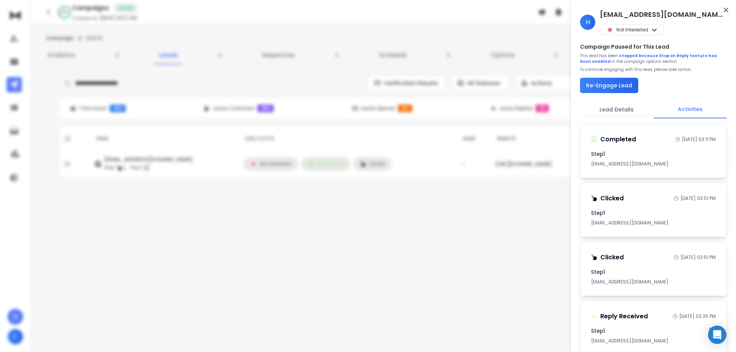
click at [723, 8] on icon "button" at bounding box center [726, 10] width 8 height 8
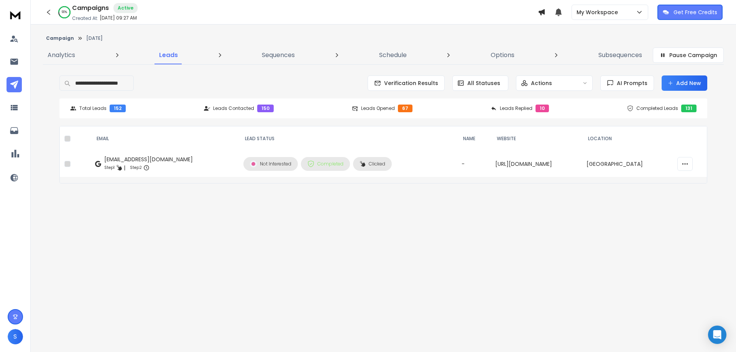
click at [87, 56] on div "Analytics Leads Sequences Schedule Options Subsequences" at bounding box center [345, 55] width 604 height 18
click at [66, 55] on p "Analytics" at bounding box center [62, 55] width 28 height 9
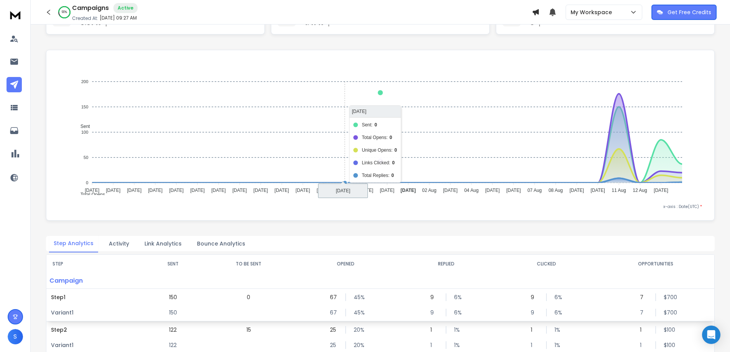
scroll to position [159, 0]
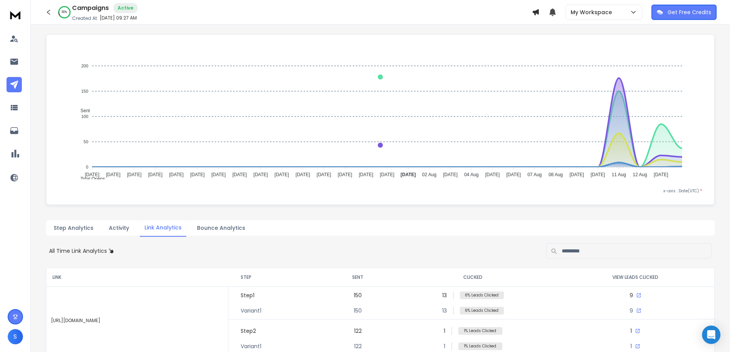
click at [149, 224] on button "Link Analytics" at bounding box center [163, 228] width 46 height 18
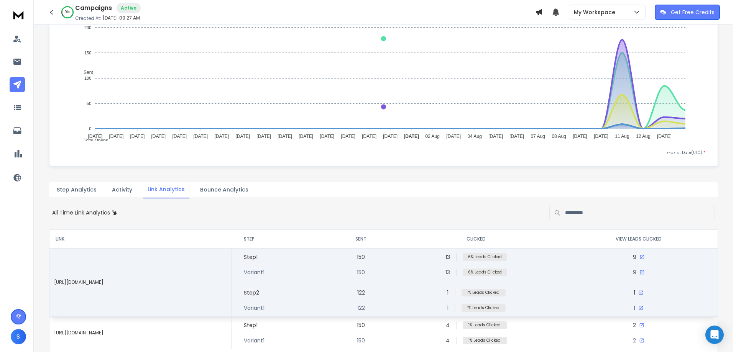
scroll to position [224, 0]
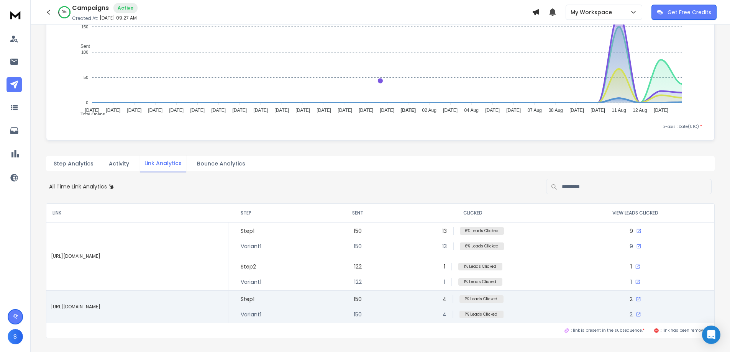
click at [635, 295] on div "2" at bounding box center [635, 299] width 11 height 8
click at [636, 299] on icon at bounding box center [638, 299] width 5 height 5
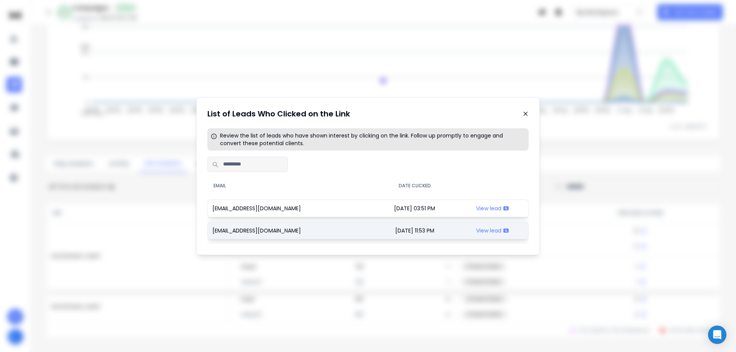
click at [229, 228] on td "info@hkcmanagement.de" at bounding box center [289, 231] width 165 height 18
click at [495, 229] on div "View lead" at bounding box center [492, 231] width 62 height 8
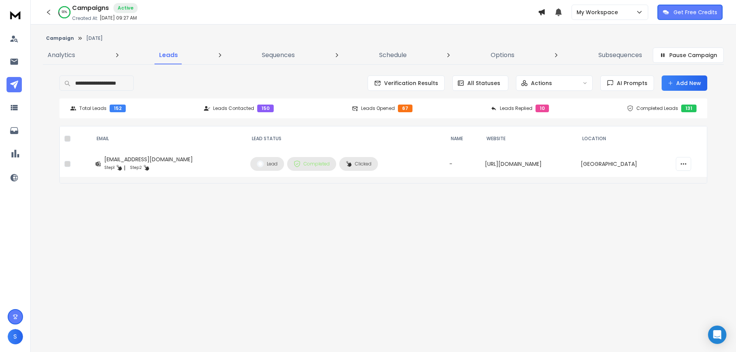
click at [156, 217] on div "**********" at bounding box center [368, 176] width 736 height 352
click at [44, 140] on div "**********" at bounding box center [383, 125] width 681 height 107
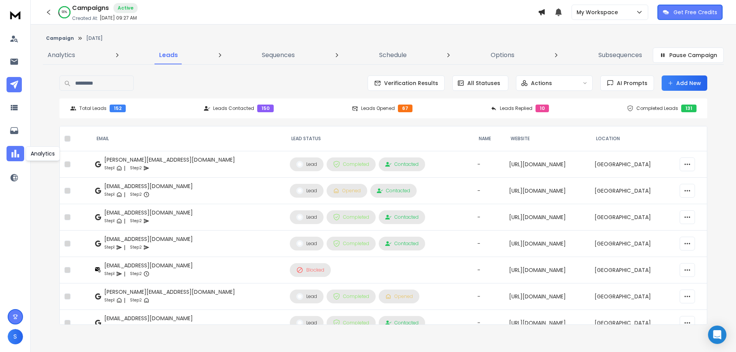
click at [21, 151] on icon at bounding box center [15, 153] width 11 height 11
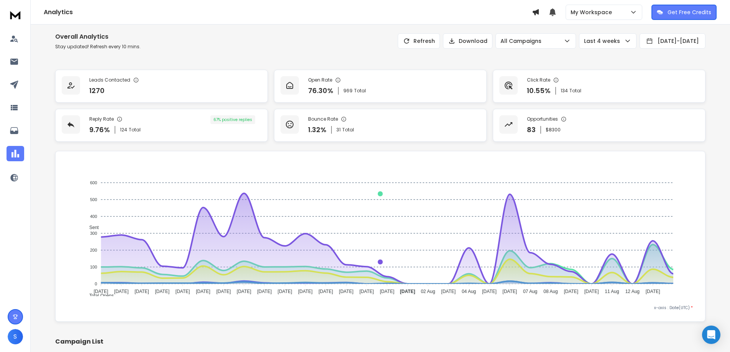
click at [607, 160] on div "Sent Total Opens Unique Opens Links Clicked Total Replies 600 600 500 500 400 4…" at bounding box center [380, 236] width 650 height 171
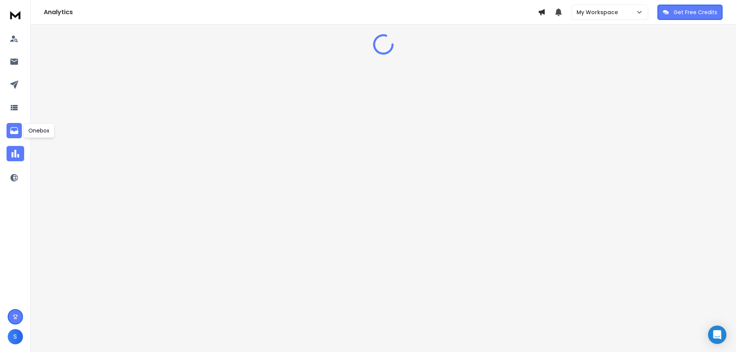
click at [18, 131] on icon at bounding box center [14, 130] width 9 height 9
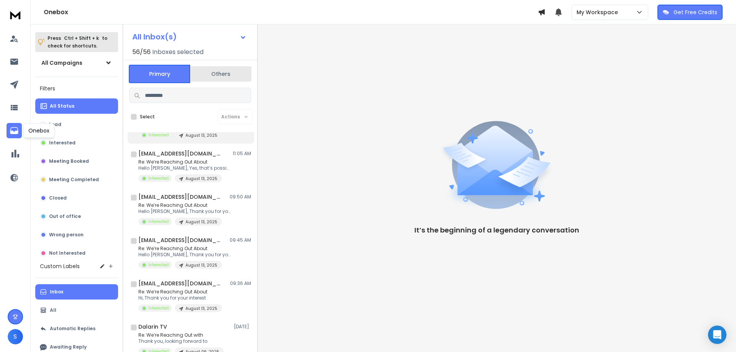
scroll to position [77, 0]
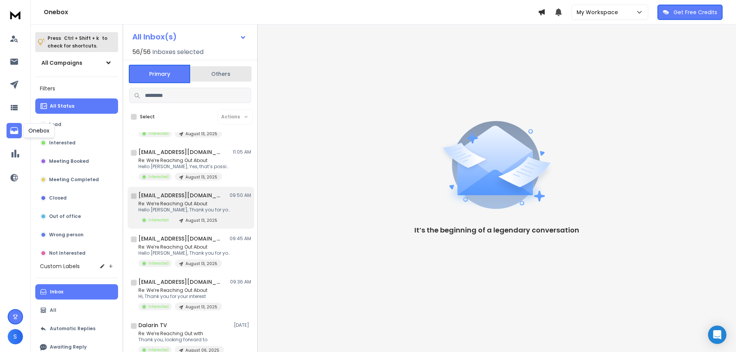
click at [162, 201] on p "Re: We’re Reaching Out About" at bounding box center [184, 204] width 92 height 6
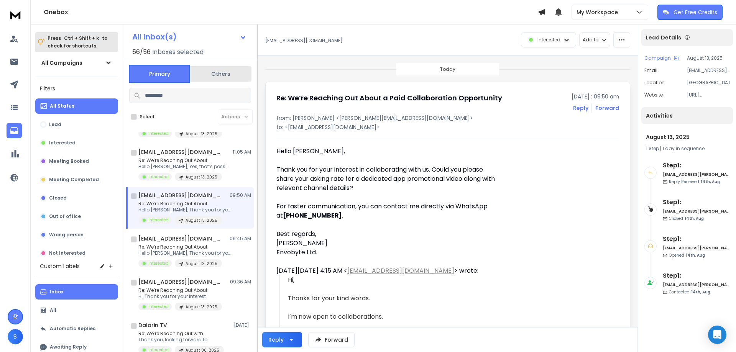
click at [201, 10] on h1 "Onebox" at bounding box center [291, 12] width 494 height 9
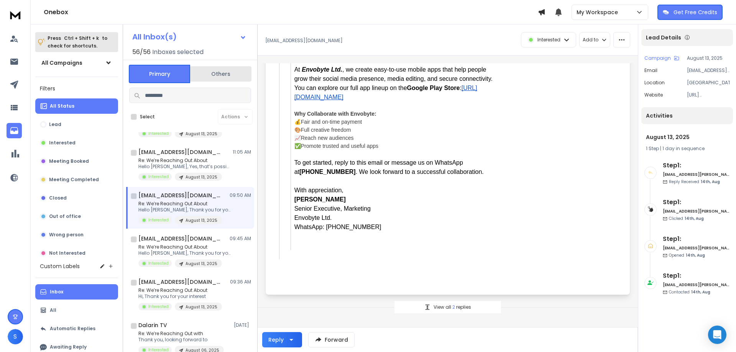
scroll to position [511, 0]
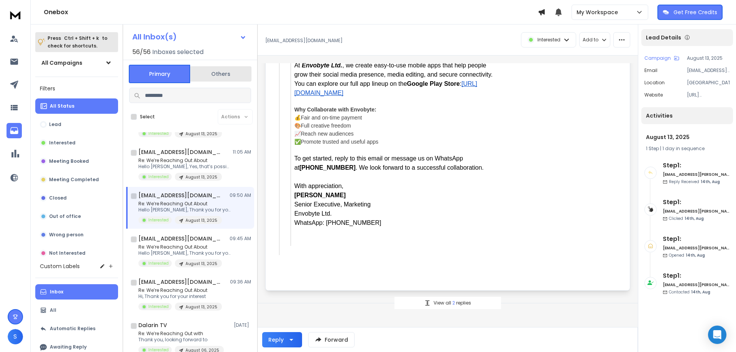
click at [454, 303] on span "2" at bounding box center [454, 303] width 4 height 7
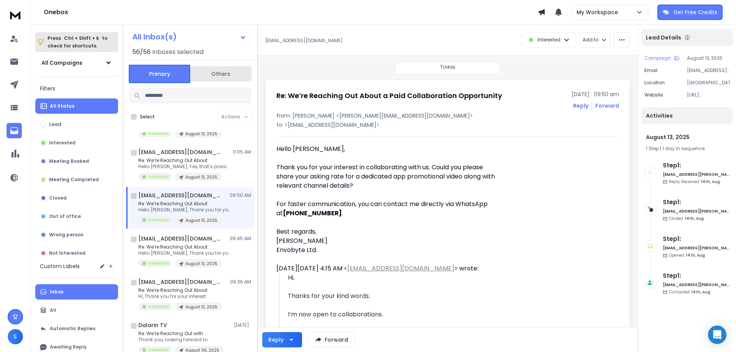
scroll to position [0, 0]
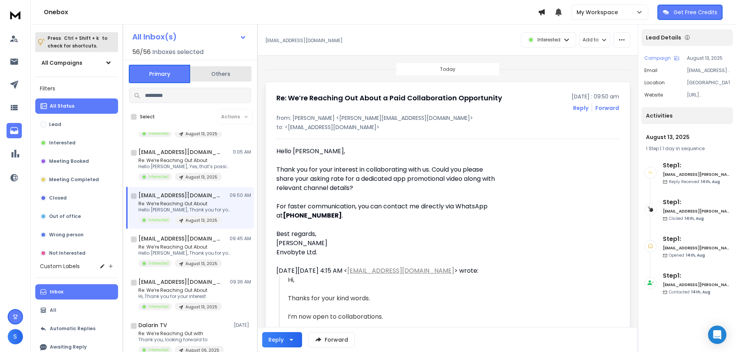
click at [563, 18] on div "My Workspace Get Free Credits" at bounding box center [630, 12] width 185 height 15
click at [558, 15] on icon at bounding box center [558, 12] width 8 height 8
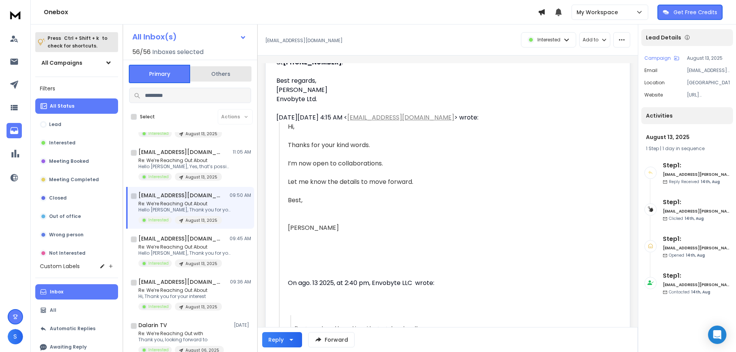
scroll to position [115, 0]
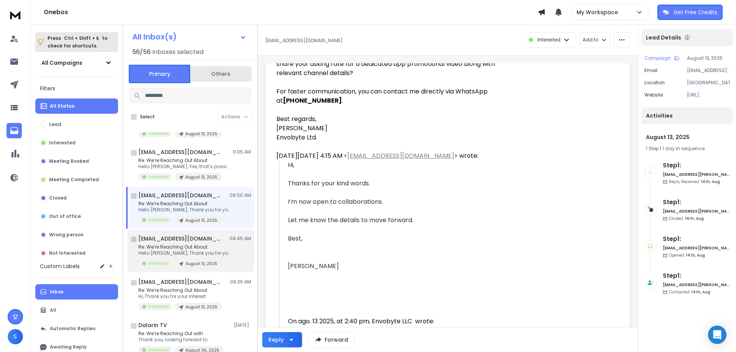
click at [178, 241] on h1 "[EMAIL_ADDRESS][DOMAIN_NAME]" at bounding box center [180, 239] width 84 height 8
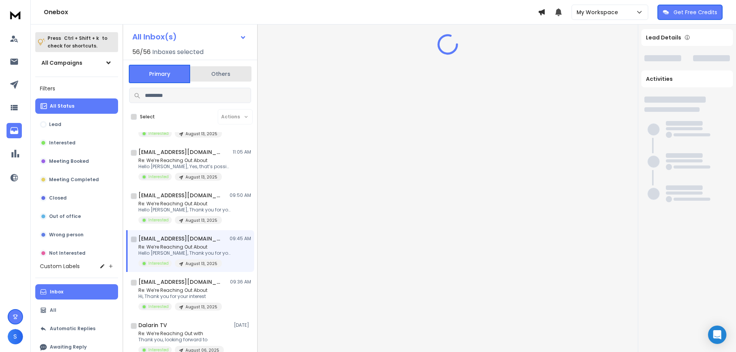
drag, startPoint x: 178, startPoint y: 241, endPoint x: 398, endPoint y: 143, distance: 241.0
click at [398, 143] on div at bounding box center [448, 201] width 380 height 352
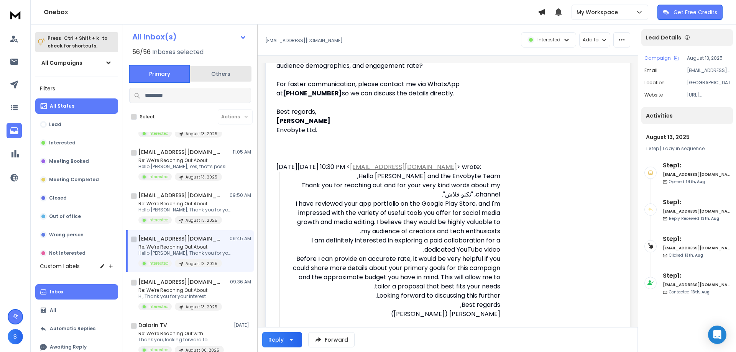
scroll to position [153, 0]
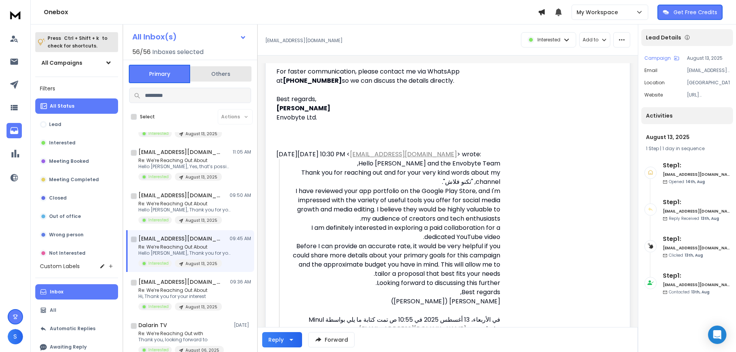
click at [424, 242] on div "I am definitely interested in exploring a paid collaboration for a dedicated Yo…" at bounding box center [394, 232] width 212 height 18
drag, startPoint x: 424, startPoint y: 247, endPoint x: 396, endPoint y: 239, distance: 29.1
click at [396, 239] on div "I am definitely interested in exploring a paid collaboration for a dedicated Yo…" at bounding box center [394, 232] width 212 height 18
click at [396, 238] on div "I am definitely interested in exploring a paid collaboration for a dedicated Yo…" at bounding box center [394, 232] width 212 height 18
drag, startPoint x: 328, startPoint y: 155, endPoint x: 381, endPoint y: 149, distance: 53.2
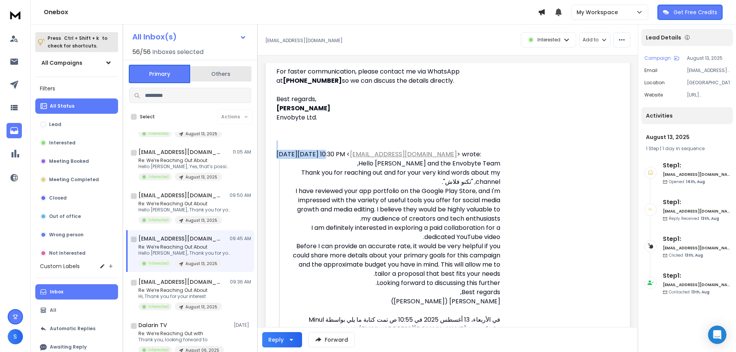
click at [381, 149] on div "Hello Ismail , Thank you for your interest in collaborating with us and for you…" at bounding box center [391, 315] width 230 height 644
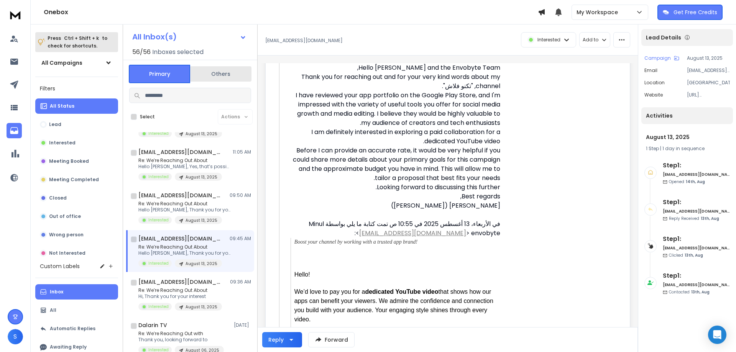
scroll to position [268, 0]
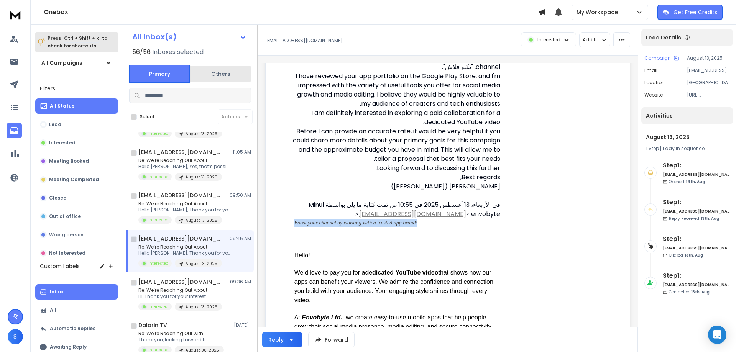
drag, startPoint x: 294, startPoint y: 230, endPoint x: 434, endPoint y: 233, distance: 140.3
click at [434, 233] on blockquote "Boost your channel by working with a trusted app brand! Hello! We’d love to pay…" at bounding box center [395, 354] width 210 height 270
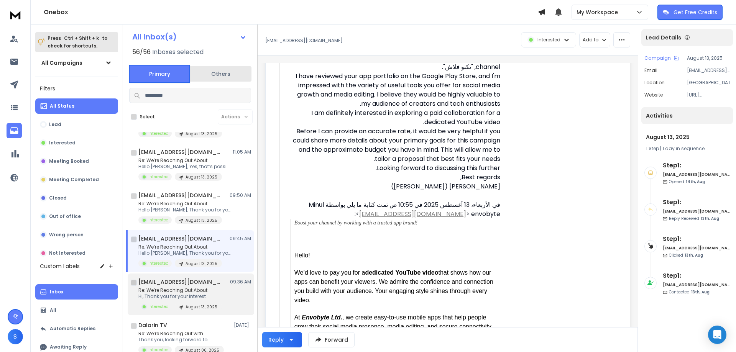
click at [218, 285] on div "axlhub1@gmail.com 09:36 AM" at bounding box center [194, 282] width 113 height 8
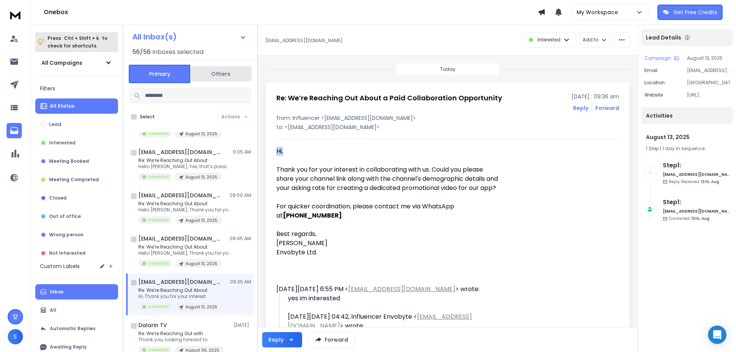
drag, startPoint x: 310, startPoint y: 151, endPoint x: 258, endPoint y: 155, distance: 52.3
click at [258, 155] on div "Today Re: We’re Reaching Out About a Paid Collaboration Opportunity 14 August 2…" at bounding box center [448, 354] width 380 height 582
click at [300, 150] on div "Hi," at bounding box center [388, 151] width 224 height 9
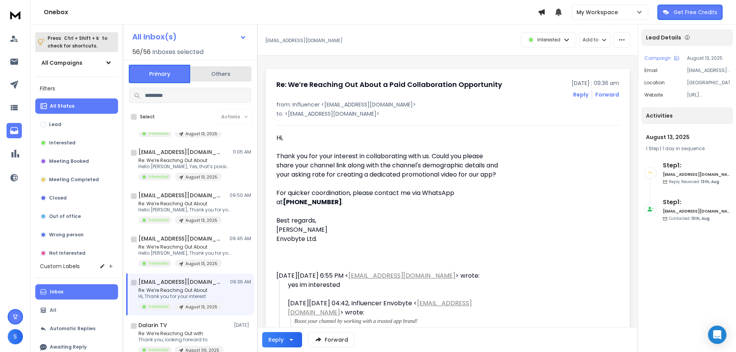
scroll to position [0, 0]
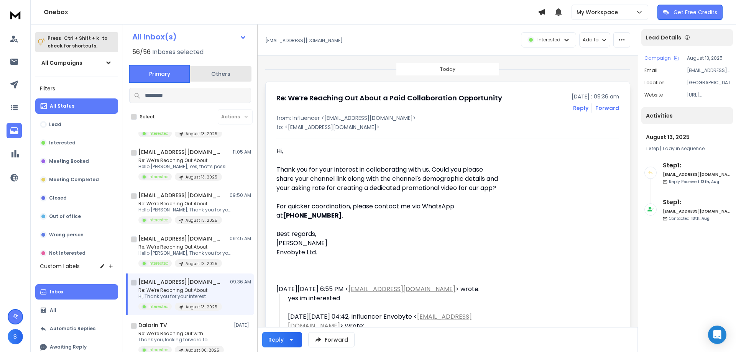
click at [328, 151] on div "Hi," at bounding box center [388, 151] width 224 height 9
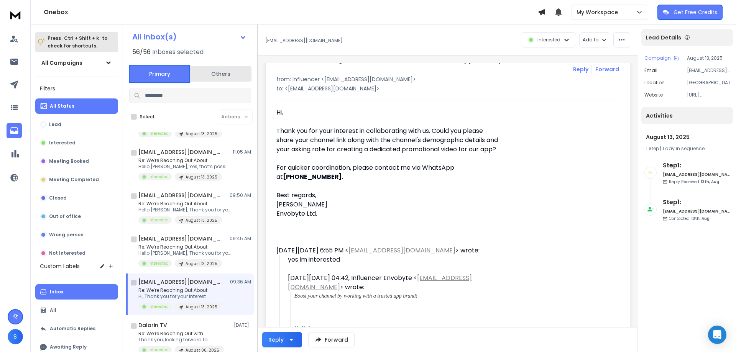
scroll to position [38, 0]
click at [309, 154] on div "Thank you for your interest in collaborating with us. Could you please share yo…" at bounding box center [388, 141] width 224 height 28
click at [305, 152] on div "Thank you for your interest in collaborating with us. Could you please share yo…" at bounding box center [388, 141] width 224 height 28
click at [78, 13] on h1 "Onebox" at bounding box center [291, 12] width 494 height 9
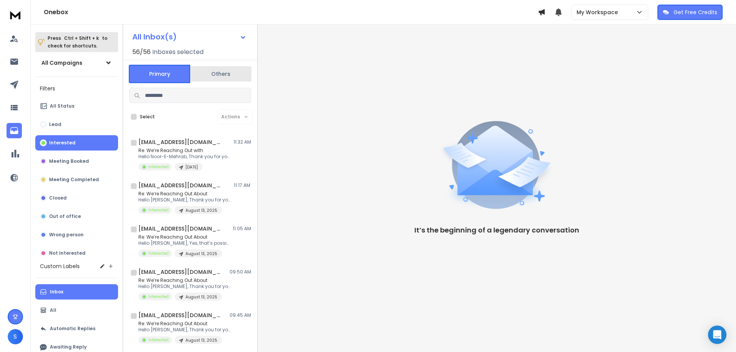
type input "****"
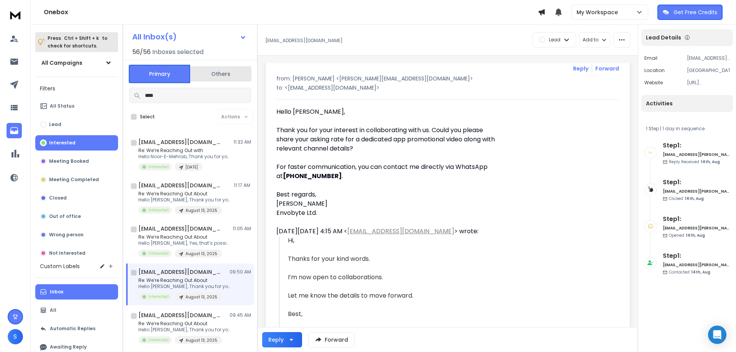
scroll to position [77, 0]
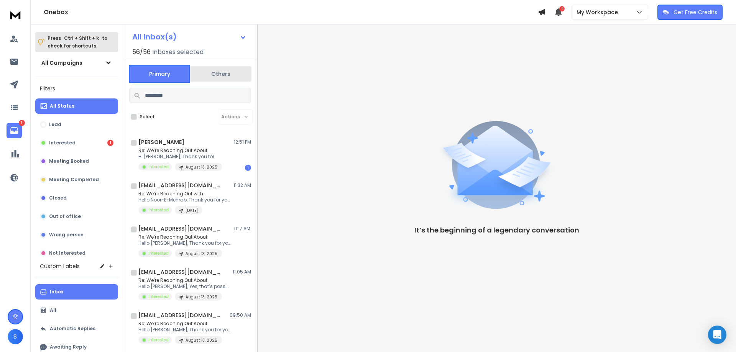
click at [381, 104] on div "It’s the beginning of a legendary conversation" at bounding box center [497, 174] width 478 height 299
click at [172, 156] on p "Hi [PERSON_NAME], Thank you for" at bounding box center [180, 157] width 84 height 6
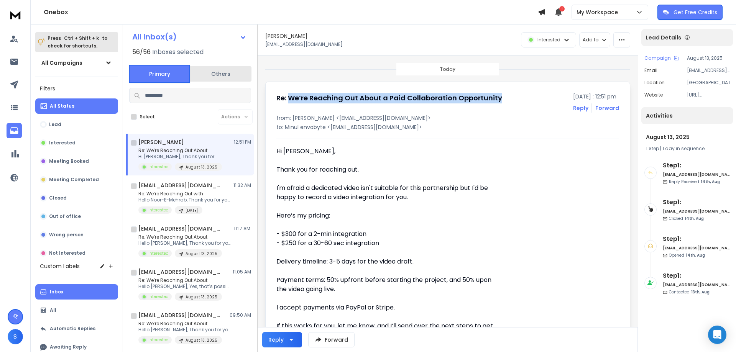
drag, startPoint x: 289, startPoint y: 97, endPoint x: 511, endPoint y: 99, distance: 222.6
click at [511, 99] on div "Re: We’re Reaching Out About a Paid Collaboration Opportunity [DATE] : 12:51 pm…" at bounding box center [447, 103] width 343 height 20
click at [419, 118] on p "from: [PERSON_NAME] <[EMAIL_ADDRESS][DOMAIN_NAME]>" at bounding box center [447, 118] width 343 height 8
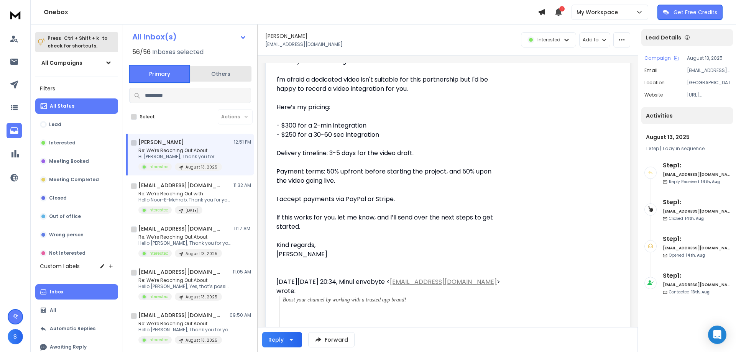
scroll to position [115, 0]
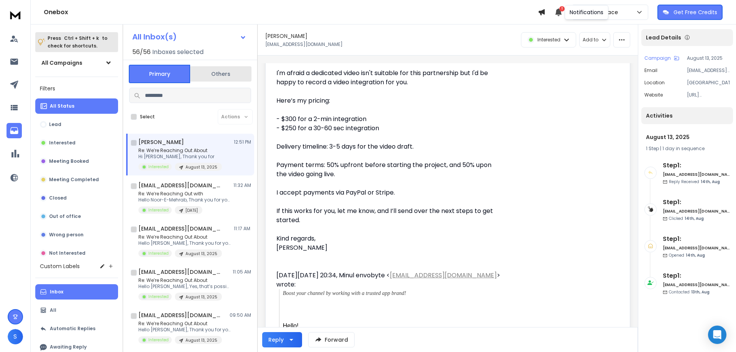
click at [560, 15] on icon at bounding box center [558, 12] width 8 height 8
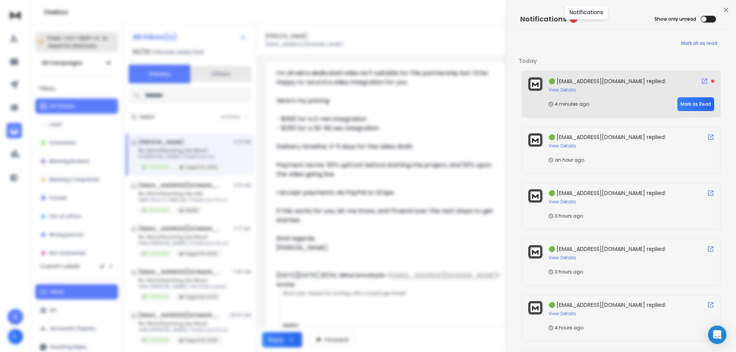
click at [682, 103] on button "Mark as Read" at bounding box center [695, 104] width 37 height 14
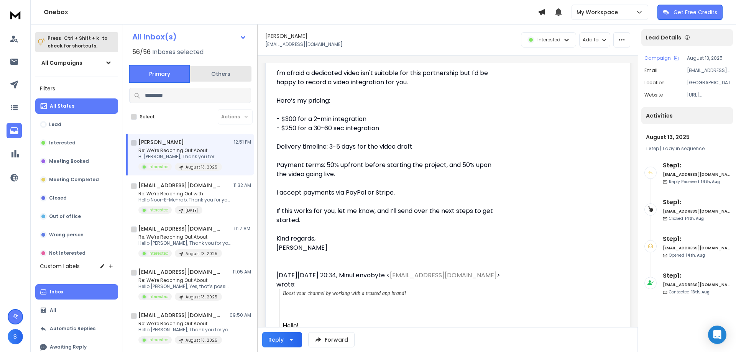
scroll to position [0, 0]
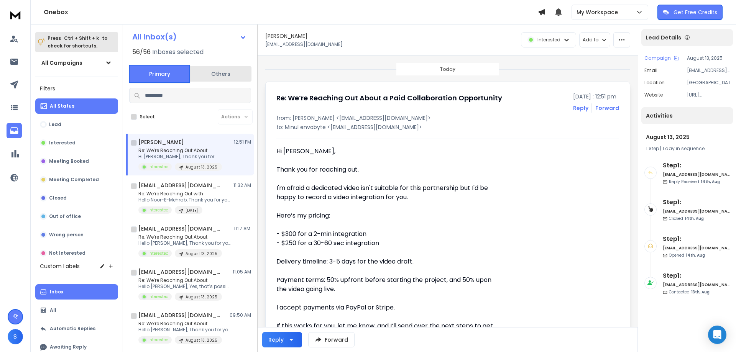
click at [693, 95] on p "[URL][DOMAIN_NAME]" at bounding box center [708, 95] width 43 height 6
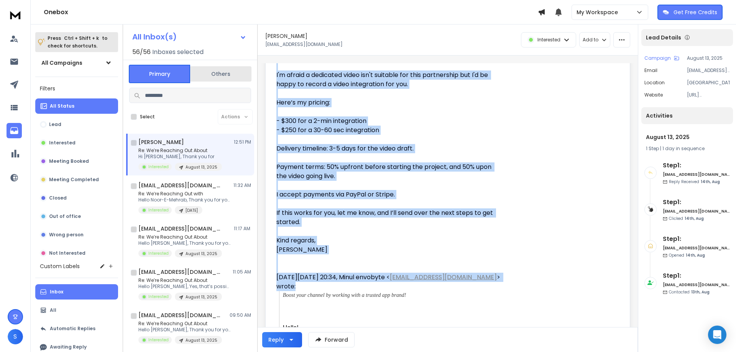
scroll to position [115, 0]
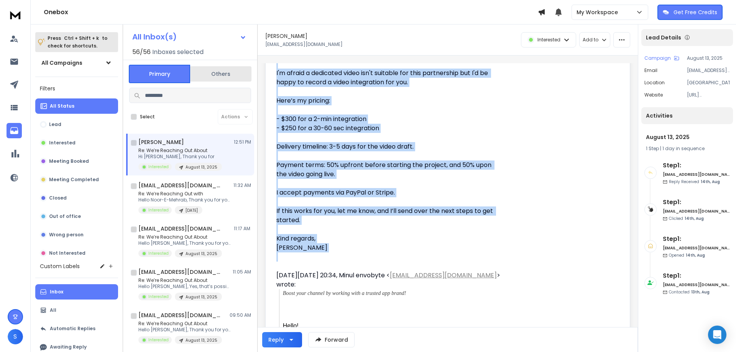
drag, startPoint x: 276, startPoint y: 148, endPoint x: 358, endPoint y: 257, distance: 136.8
click at [358, 257] on div "Re: We’re Reaching Out About a Paid Collaboration Opportunity [DATE] : 12:51 pm…" at bounding box center [447, 272] width 365 height 610
copy div "Hi [PERSON_NAME], Thank you for reaching out.  I'm afraid a dedicated video isn…"
click at [279, 342] on div "Reply" at bounding box center [275, 340] width 15 height 8
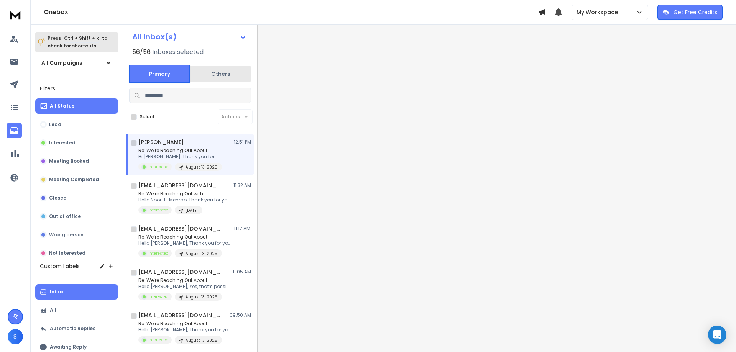
scroll to position [0, 0]
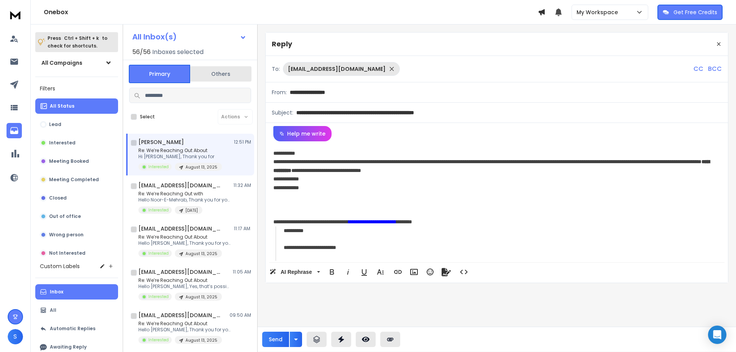
click at [313, 153] on p "**********" at bounding box center [492, 153] width 439 height 8
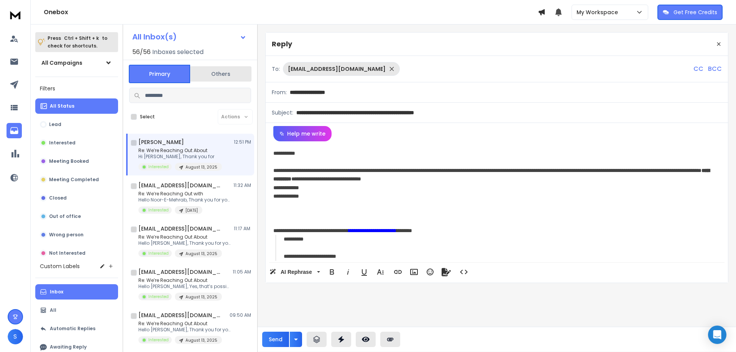
click at [512, 180] on p "**********" at bounding box center [492, 174] width 439 height 17
click at [497, 180] on p "**********" at bounding box center [492, 174] width 439 height 17
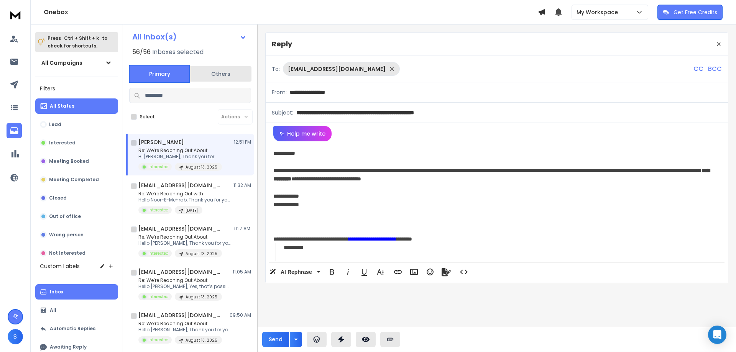
click at [342, 208] on p "**********" at bounding box center [492, 200] width 439 height 17
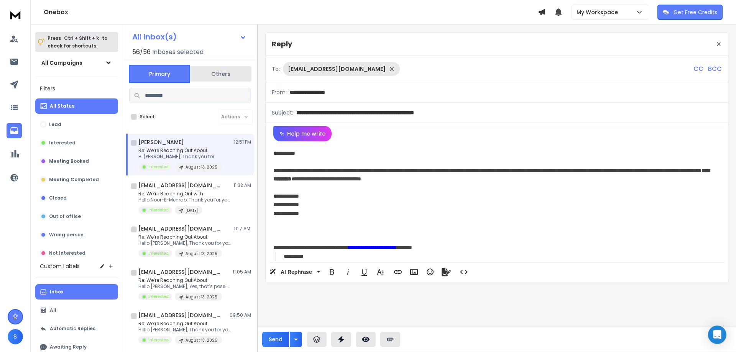
drag, startPoint x: 305, startPoint y: 93, endPoint x: 282, endPoint y: 93, distance: 23.8
click at [282, 93] on div "**********" at bounding box center [497, 92] width 462 height 20
type input "**********"
click at [279, 337] on button "Send" at bounding box center [275, 339] width 27 height 15
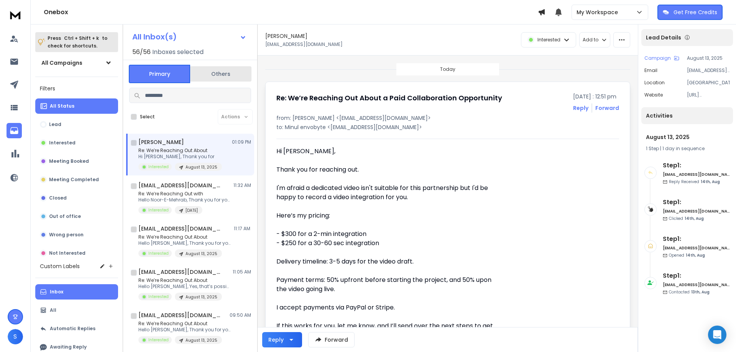
click at [432, 163] on div at bounding box center [388, 160] width 224 height 9
click at [280, 338] on div "Reply" at bounding box center [275, 340] width 15 height 8
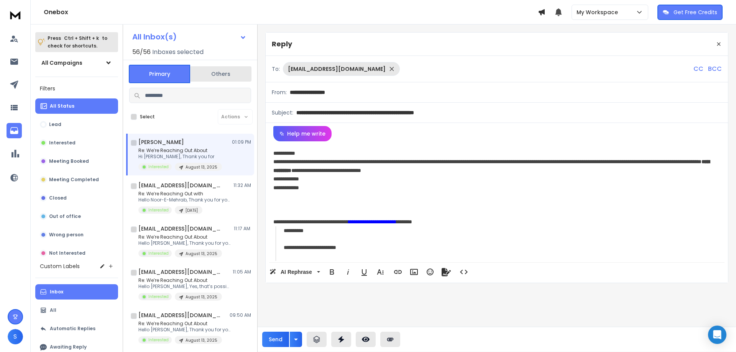
click at [312, 155] on p "**********" at bounding box center [492, 153] width 439 height 8
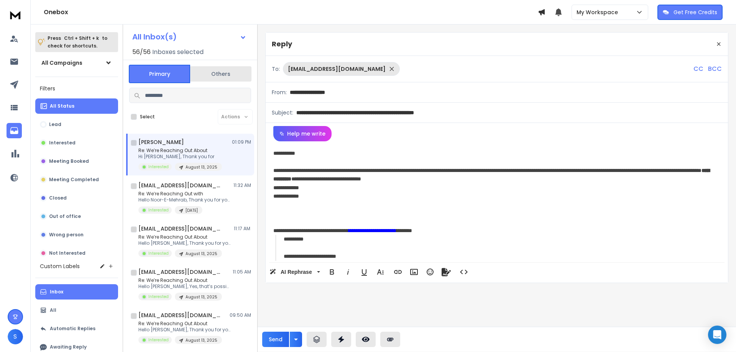
click at [529, 177] on p "**********" at bounding box center [492, 174] width 439 height 17
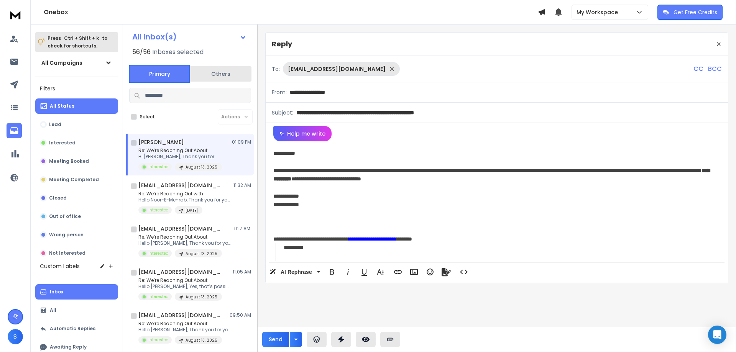
click at [318, 211] on div at bounding box center [496, 213] width 447 height 8
drag, startPoint x: 306, startPoint y: 92, endPoint x: 269, endPoint y: 96, distance: 37.4
click at [269, 96] on div "**********" at bounding box center [497, 92] width 462 height 20
type input "**********"
click at [282, 340] on button "Send" at bounding box center [275, 339] width 27 height 15
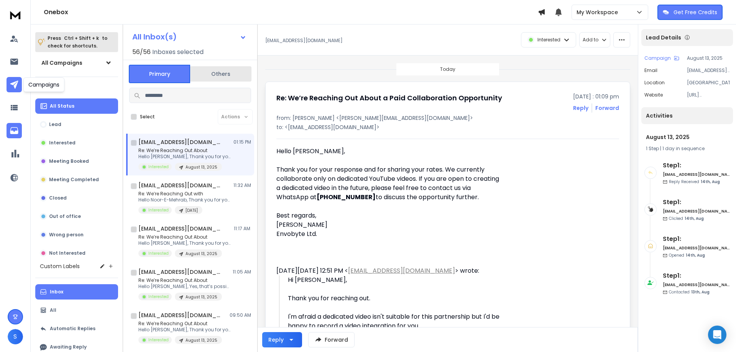
click at [15, 89] on icon at bounding box center [14, 84] width 9 height 9
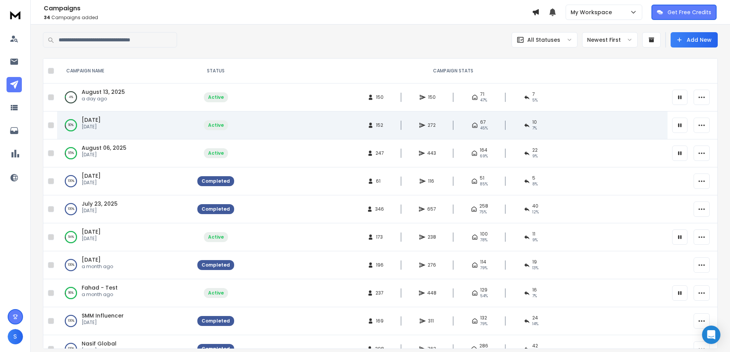
click at [329, 129] on div "152 272 67 45 % 10 7 %" at bounding box center [453, 125] width 420 height 12
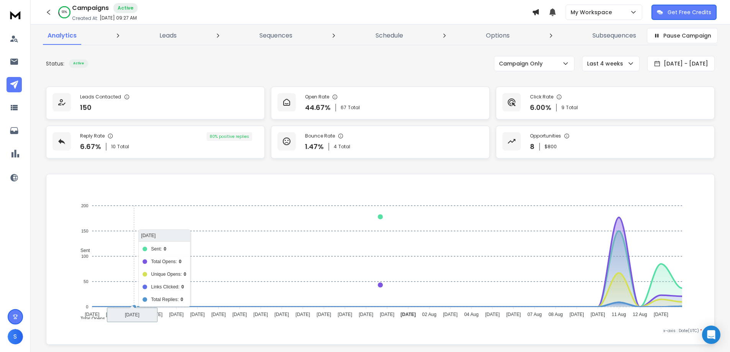
scroll to position [159, 0]
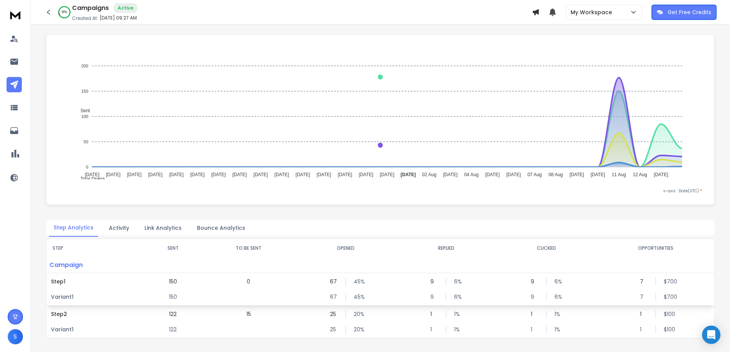
click at [162, 225] on button "Link Analytics" at bounding box center [163, 228] width 46 height 17
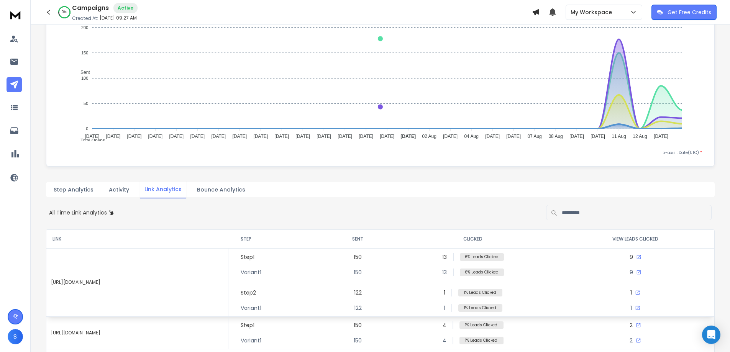
scroll to position [224, 0]
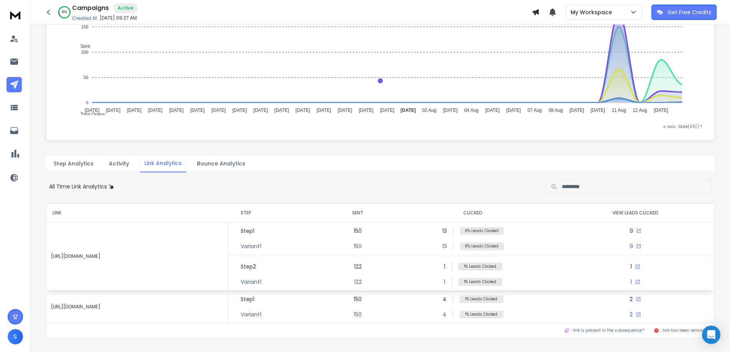
click at [90, 165] on div "Leads Contacted 150 Open Rate 44.67 % 67 Total Click Rate 6.00 % 9 Total Reply …" at bounding box center [380, 111] width 669 height 459
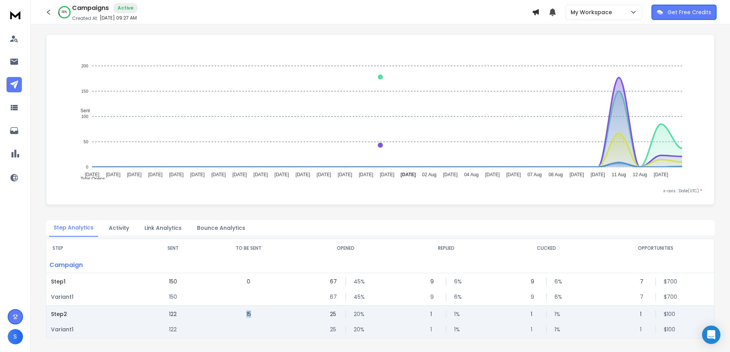
drag, startPoint x: 243, startPoint y: 314, endPoint x: 264, endPoint y: 314, distance: 20.7
click at [264, 314] on div "15" at bounding box center [248, 314] width 85 height 8
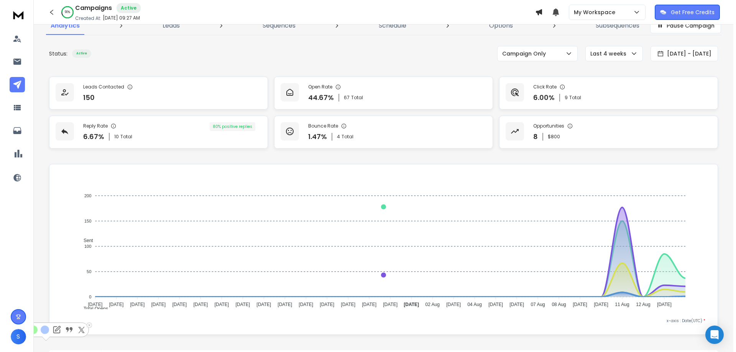
scroll to position [0, 0]
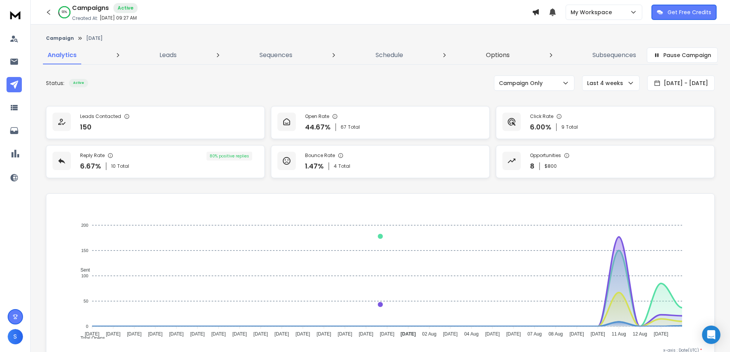
click at [497, 52] on p "Options" at bounding box center [498, 55] width 24 height 9
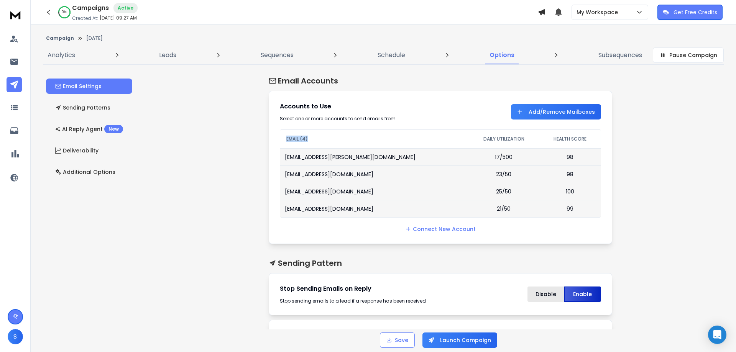
drag, startPoint x: 302, startPoint y: 238, endPoint x: 303, endPoint y: 133, distance: 105.0
click at [303, 133] on div "Accounts to Use Select one or more accounts to send emails from Add/Remove Mail…" at bounding box center [440, 167] width 343 height 153
click at [14, 134] on icon at bounding box center [14, 130] width 9 height 9
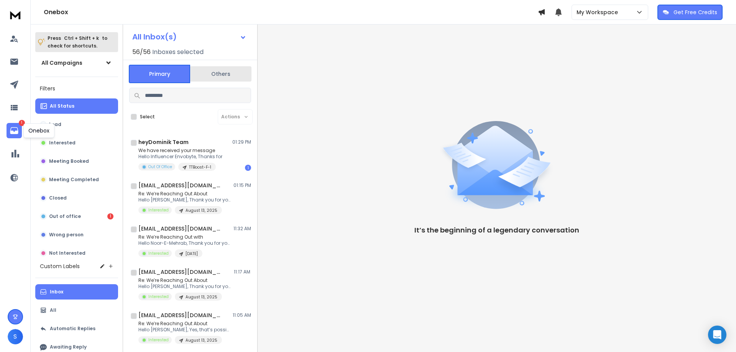
click at [410, 97] on div "It’s the beginning of a legendary conversation" at bounding box center [497, 174] width 478 height 299
click at [13, 88] on icon at bounding box center [14, 84] width 9 height 9
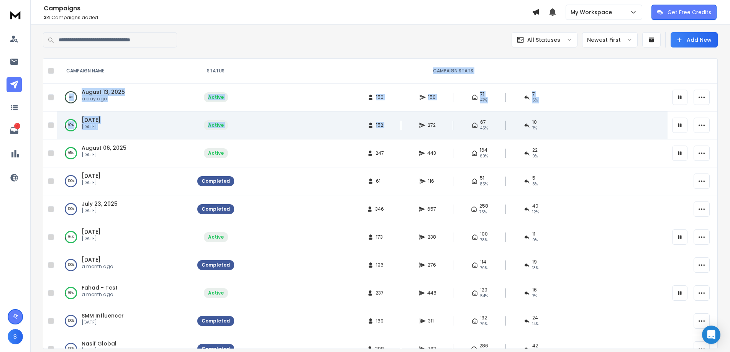
drag, startPoint x: 333, startPoint y: 63, endPoint x: 517, endPoint y: 124, distance: 193.5
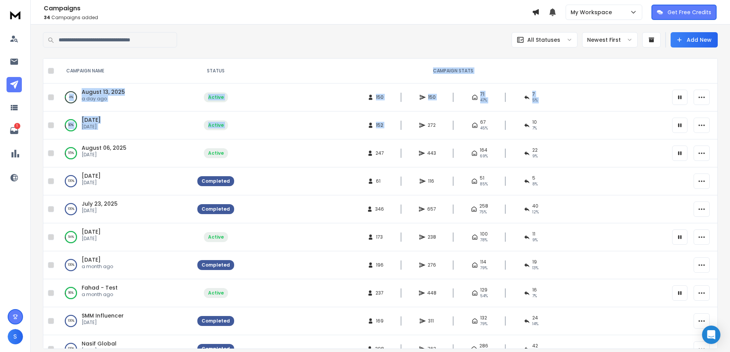
click at [571, 74] on th "CAMPAIGN STATS" at bounding box center [453, 71] width 429 height 25
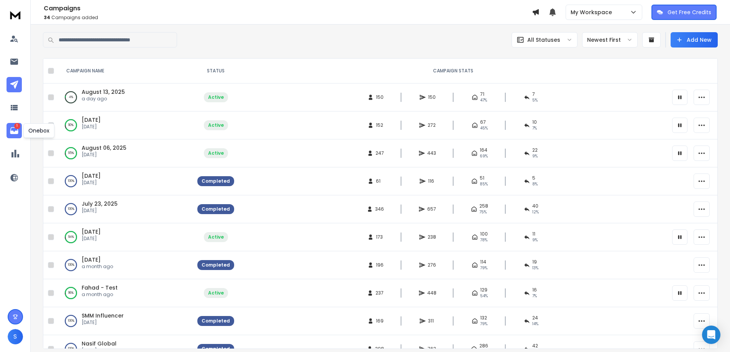
click at [9, 132] on link "1" at bounding box center [14, 130] width 15 height 15
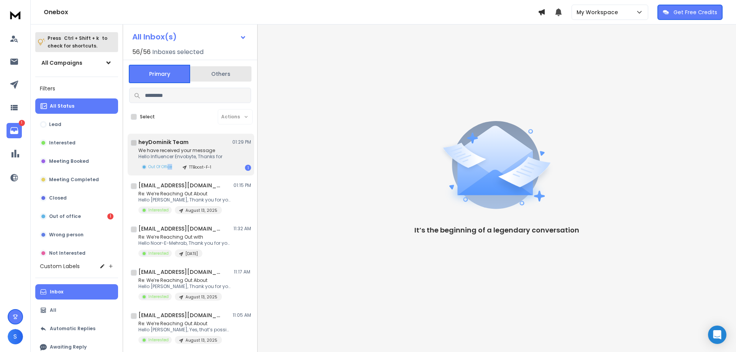
click at [172, 172] on div "heyDominik Team 01:29 PM We have received your message Hello Influencer Envobyt…" at bounding box center [191, 155] width 126 height 42
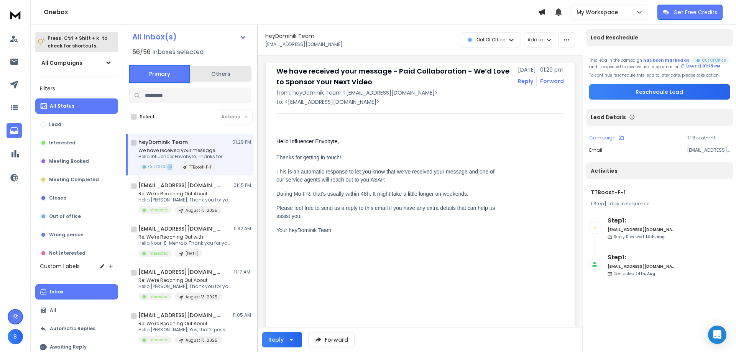
scroll to position [38, 0]
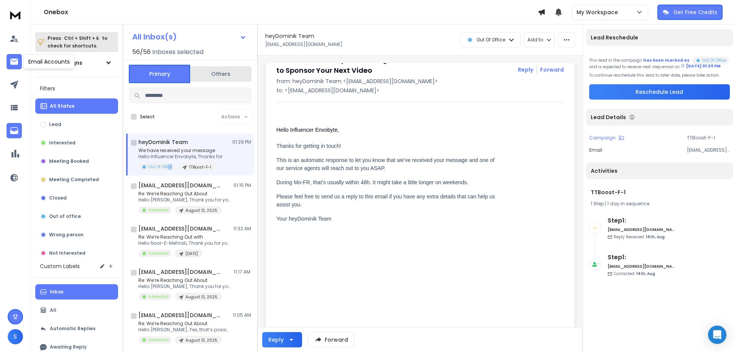
click at [20, 56] on link at bounding box center [14, 61] width 15 height 15
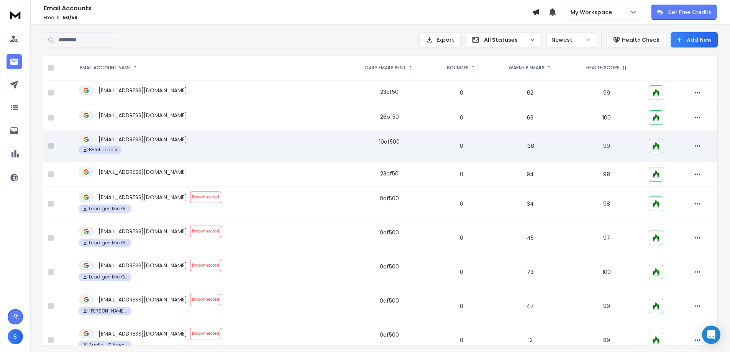
drag, startPoint x: 97, startPoint y: 139, endPoint x: 199, endPoint y: 141, distance: 102.3
click at [199, 141] on div "[EMAIL_ADDRESS][DOMAIN_NAME]" at bounding box center [211, 139] width 264 height 9
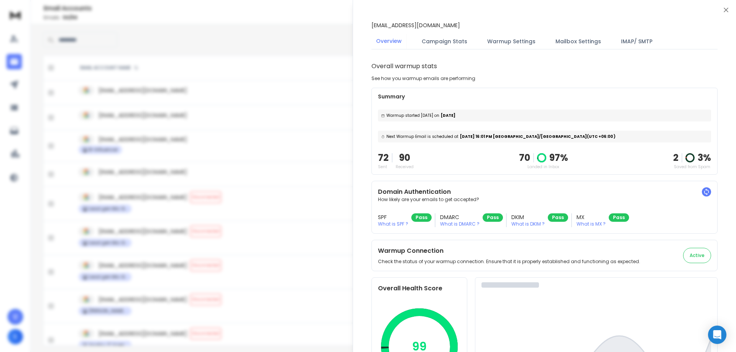
scroll to position [273, 0]
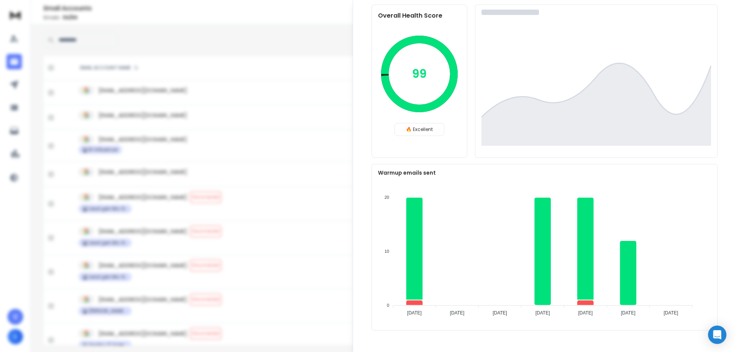
click at [238, 103] on div at bounding box center [368, 176] width 736 height 352
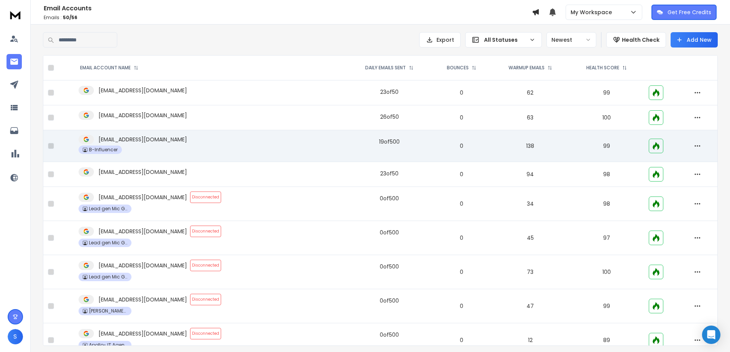
copy p "[EMAIL_ADDRESS][DOMAIN_NAME]"
drag, startPoint x: 199, startPoint y: 139, endPoint x: 98, endPoint y: 139, distance: 100.8
click at [98, 139] on div "[EMAIL_ADDRESS][DOMAIN_NAME]" at bounding box center [211, 139] width 264 height 9
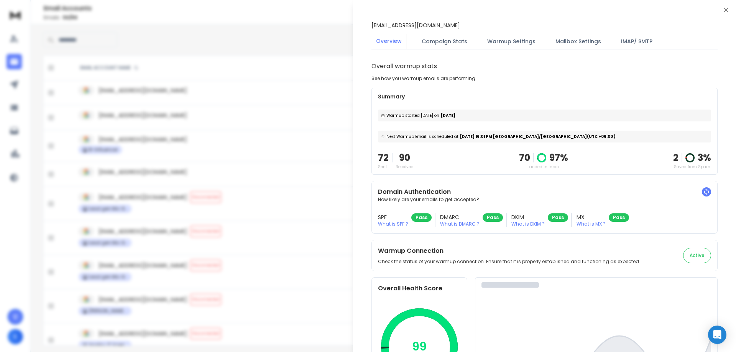
drag, startPoint x: 371, startPoint y: 25, endPoint x: 475, endPoint y: 29, distance: 103.6
click at [475, 29] on div "[EMAIL_ADDRESS][DOMAIN_NAME] Overview Campaign Stats Warmup Settings Mailbox Se…" at bounding box center [544, 312] width 364 height 607
copy p "[EMAIL_ADDRESS][DOMAIN_NAME]"
click at [725, 12] on icon "button" at bounding box center [726, 10] width 4 height 4
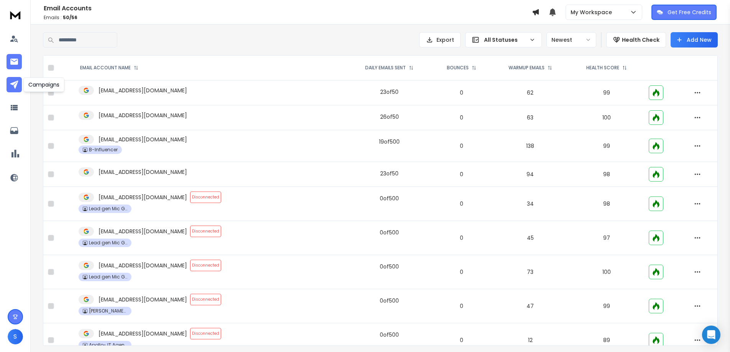
click at [12, 87] on icon at bounding box center [14, 84] width 9 height 9
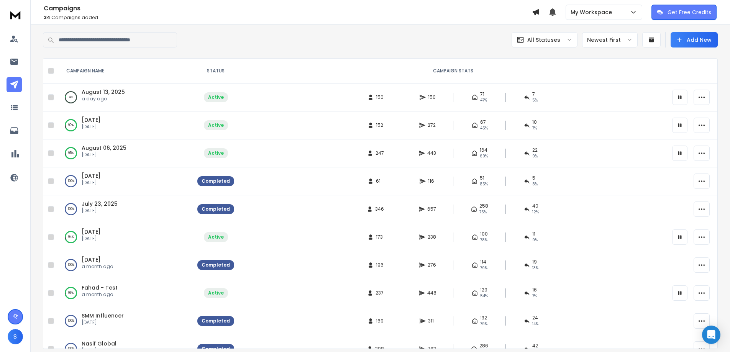
click at [110, 43] on input at bounding box center [110, 39] width 134 height 15
paste input "**********"
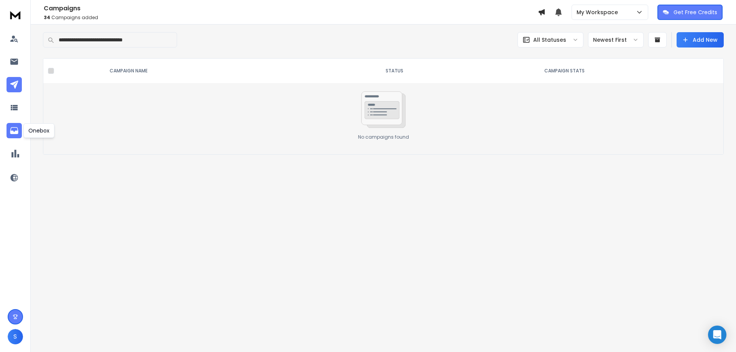
type input "**********"
click at [18, 126] on icon at bounding box center [14, 130] width 9 height 9
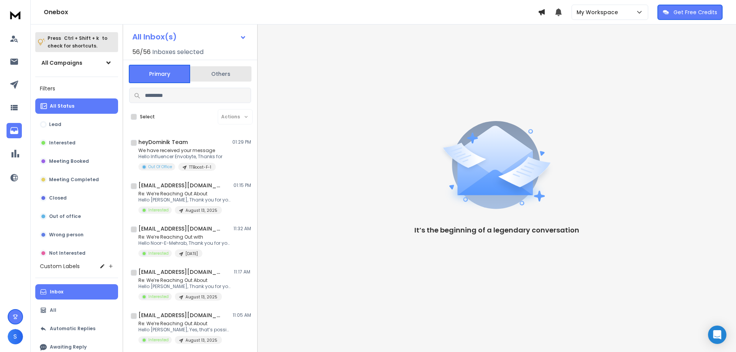
click at [183, 95] on input at bounding box center [190, 95] width 122 height 15
paste input "**********"
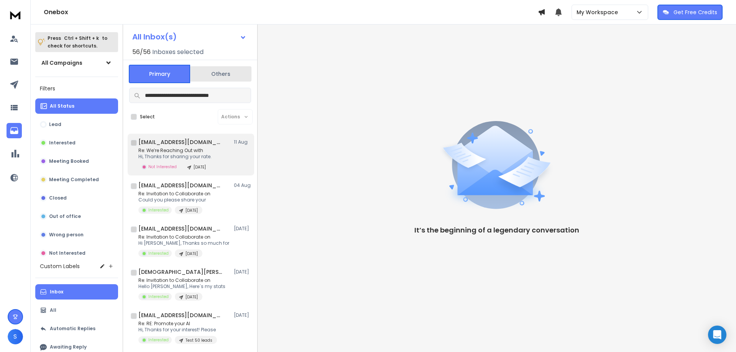
type input "**********"
click at [186, 154] on p "Hi, Thanks for sharing your rate." at bounding box center [174, 157] width 73 height 6
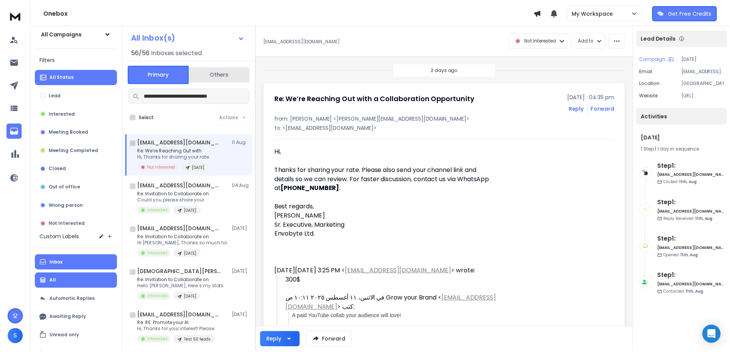
scroll to position [70, 0]
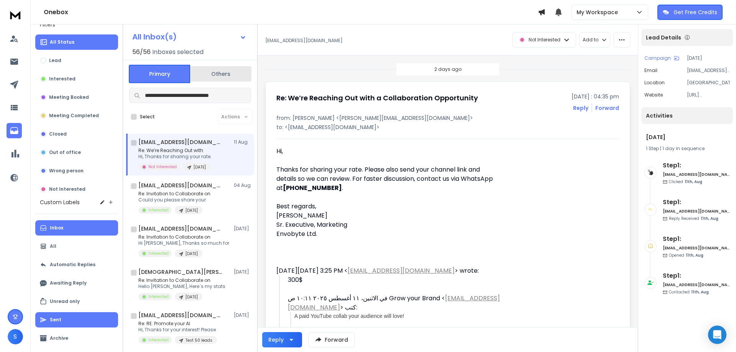
click at [74, 312] on button "Sent" at bounding box center [76, 319] width 83 height 15
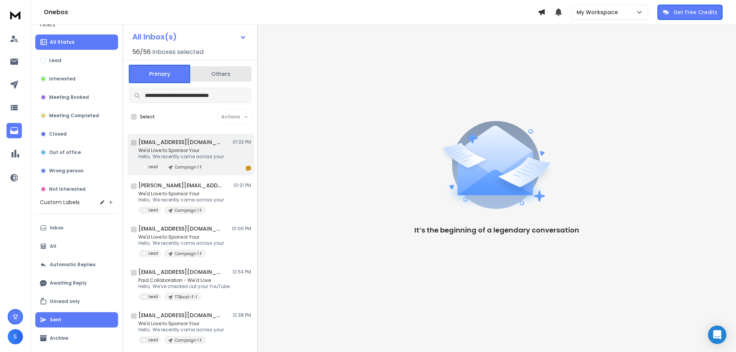
click at [196, 146] on h1 "[EMAIL_ADDRESS][DOMAIN_NAME]" at bounding box center [180, 142] width 84 height 8
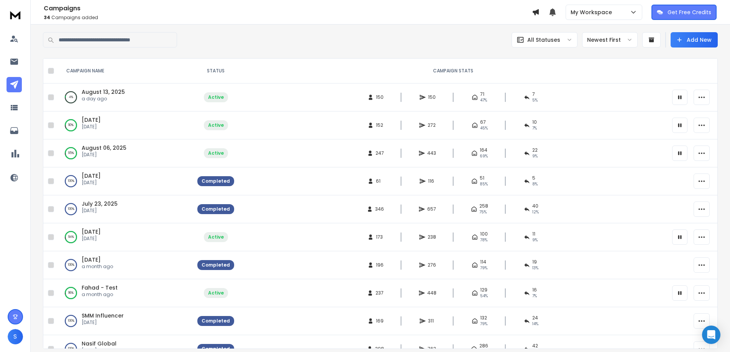
click at [257, 40] on div at bounding box center [212, 39] width 338 height 15
click at [230, 15] on p "34 Campaigns added" at bounding box center [288, 18] width 488 height 6
click at [13, 128] on icon at bounding box center [14, 130] width 9 height 9
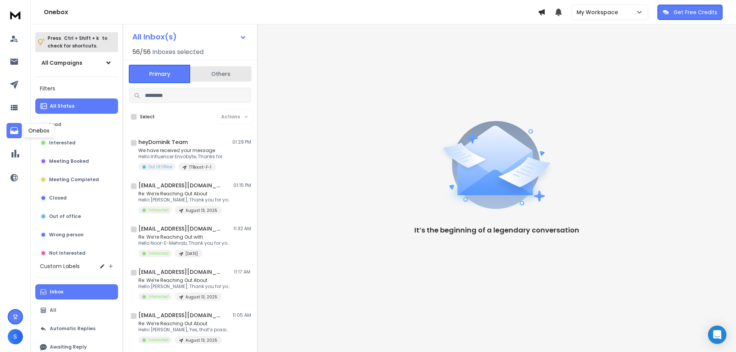
click at [302, 131] on div "It’s the beginning of a legendary conversation" at bounding box center [497, 174] width 478 height 299
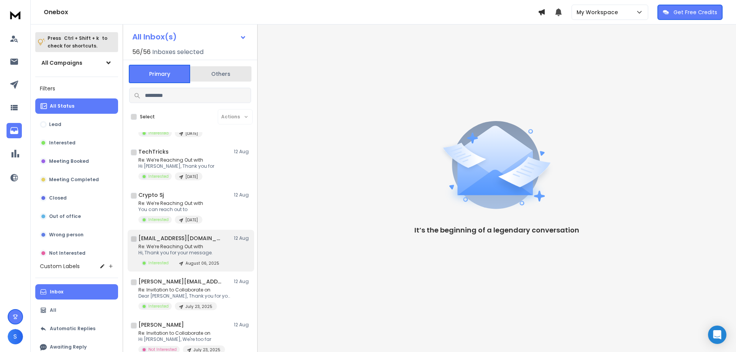
scroll to position [613, 0]
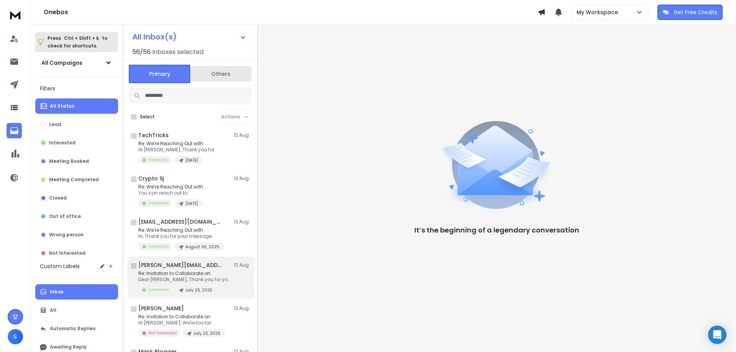
click at [215, 272] on div "Re: Invitation to Collaborate on Dear [PERSON_NAME], Thank you for your Interes…" at bounding box center [194, 282] width 113 height 23
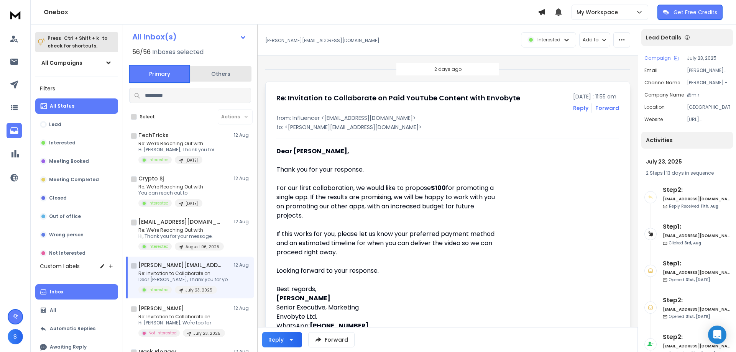
click at [13, 241] on div "S" at bounding box center [15, 176] width 31 height 352
click at [14, 233] on div "S" at bounding box center [15, 176] width 31 height 352
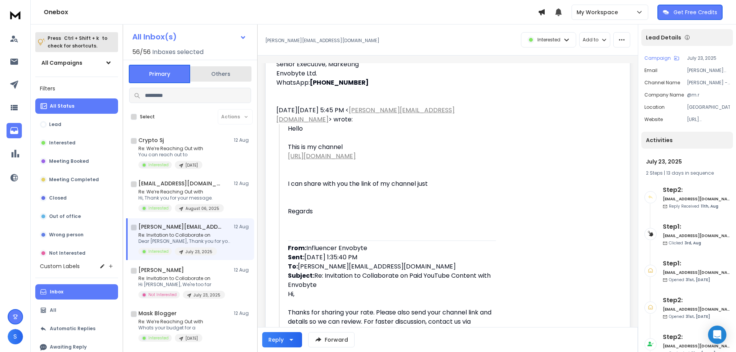
scroll to position [268, 0]
